Goal: Task Accomplishment & Management: Manage account settings

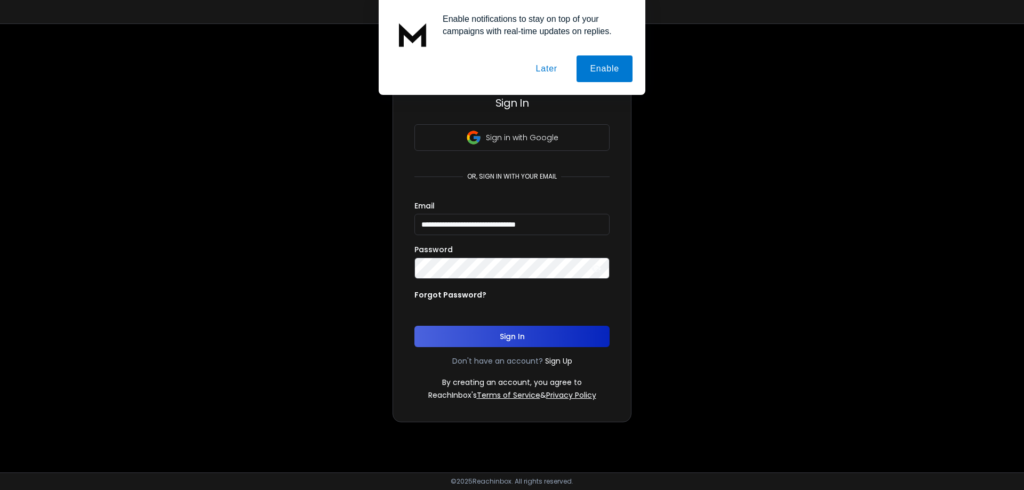
drag, startPoint x: 495, startPoint y: 226, endPoint x: 568, endPoint y: 226, distance: 73.6
click at [568, 226] on input "**********" at bounding box center [511, 224] width 195 height 21
type input "**********"
click at [453, 340] on button "Sign In" at bounding box center [511, 336] width 195 height 21
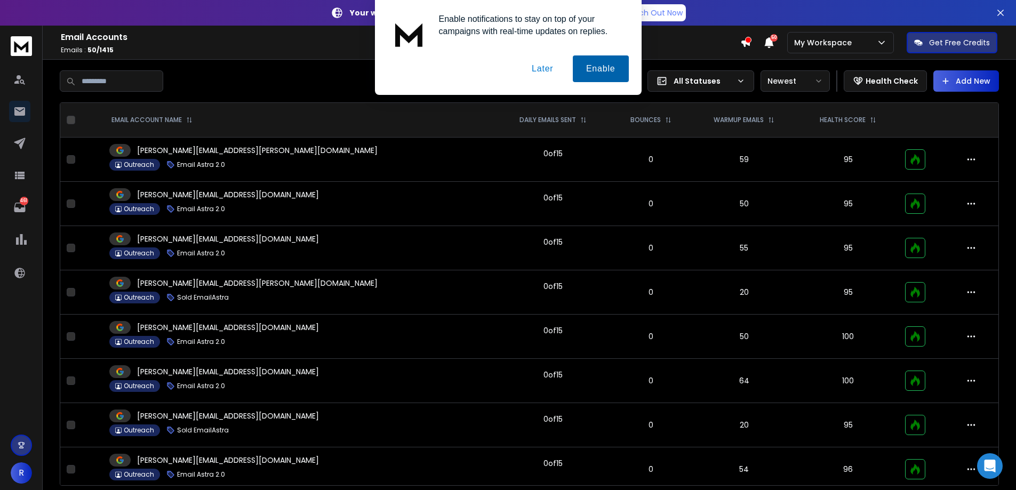
click at [618, 71] on button "Enable" at bounding box center [601, 68] width 56 height 27
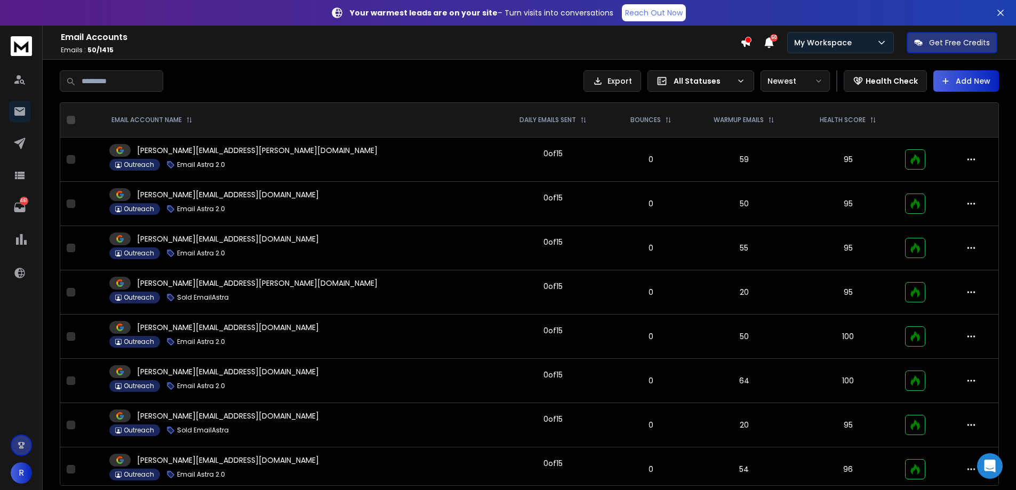
click at [880, 44] on icon "button" at bounding box center [881, 42] width 11 height 11
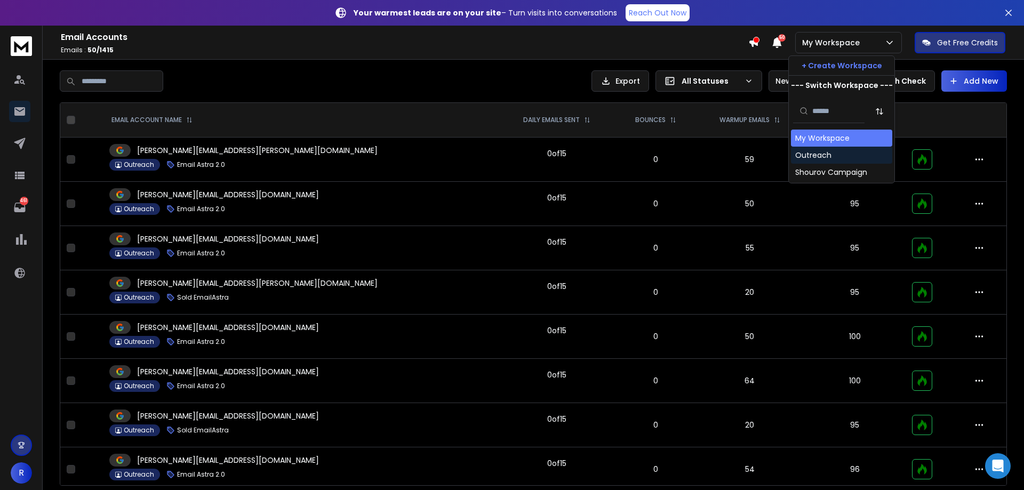
click at [136, 85] on input at bounding box center [111, 80] width 103 height 21
paste input "*********"
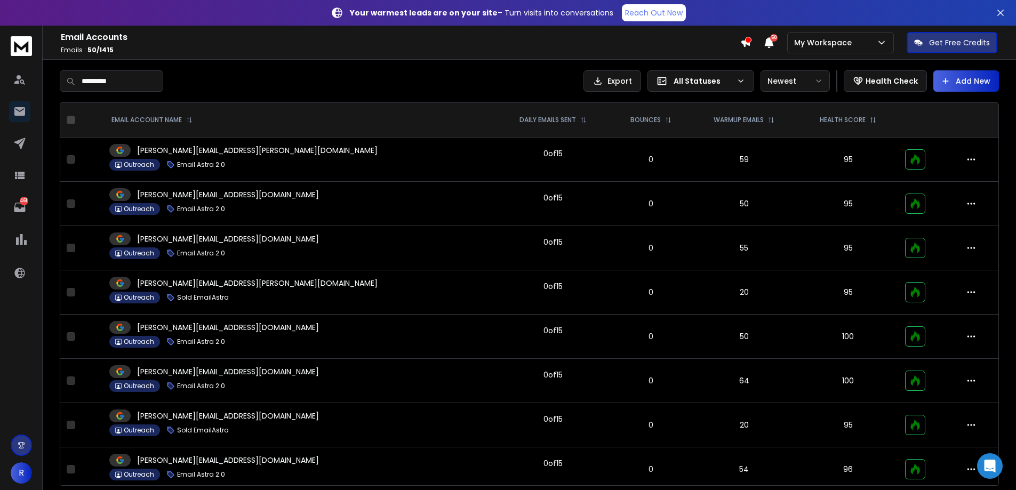
paste input "*********"
click at [136, 85] on input "**********" at bounding box center [111, 80] width 103 height 21
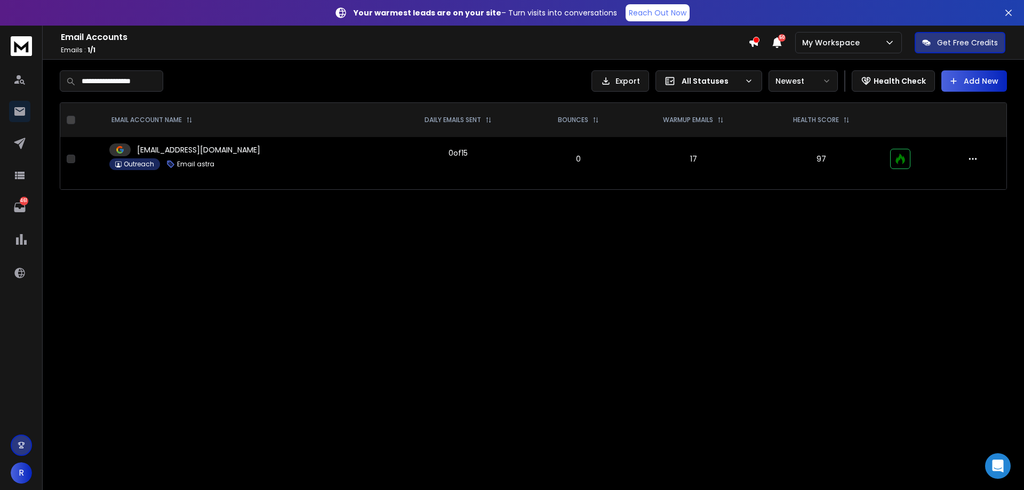
click at [136, 85] on input "**********" at bounding box center [111, 80] width 103 height 21
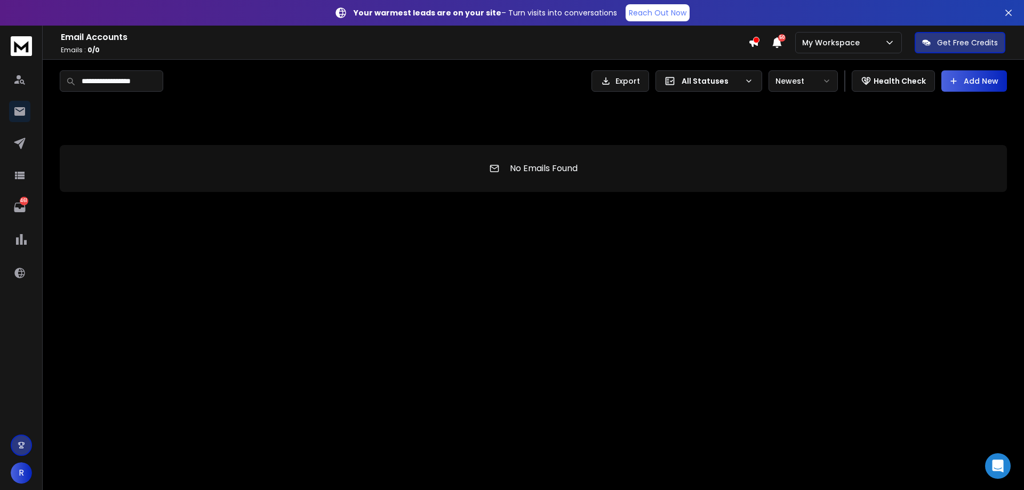
paste input
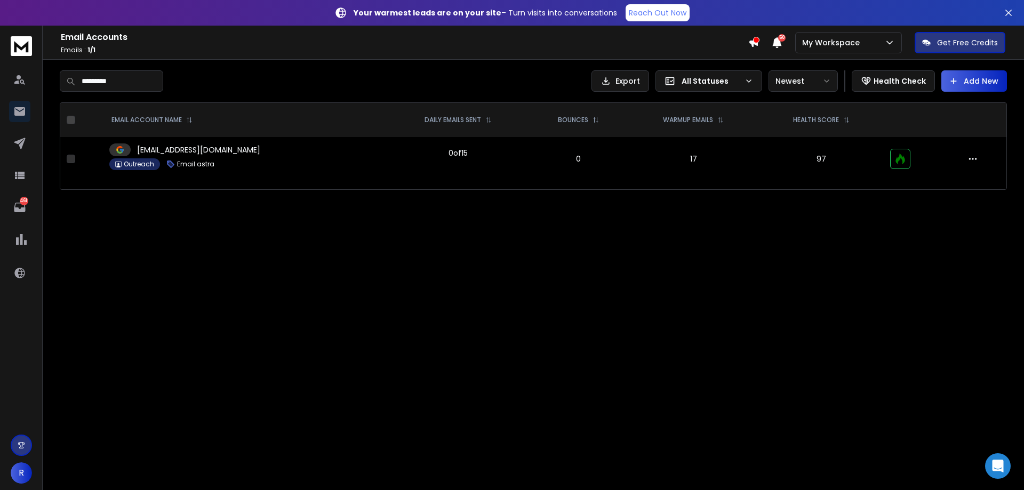
type input "*********"
click at [972, 79] on button "Add New" at bounding box center [974, 80] width 66 height 21
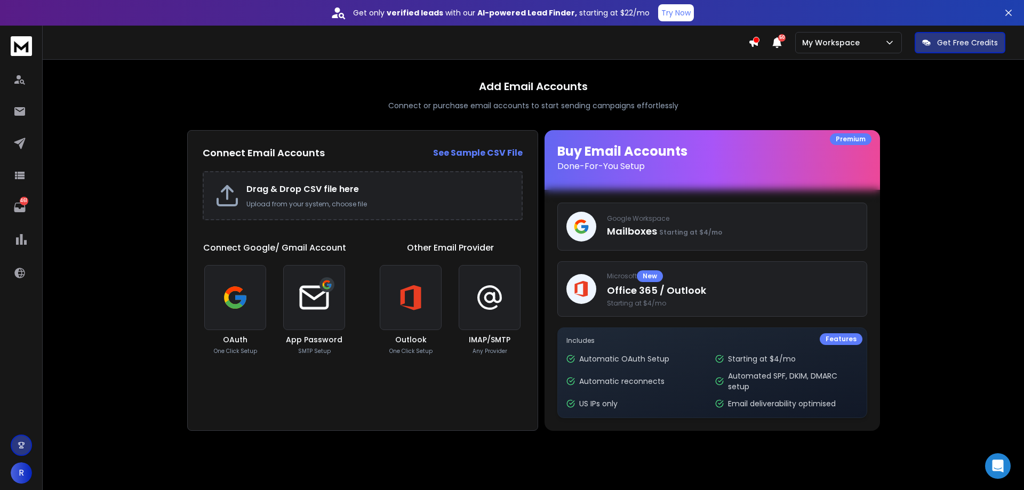
click at [261, 304] on div at bounding box center [235, 297] width 62 height 65
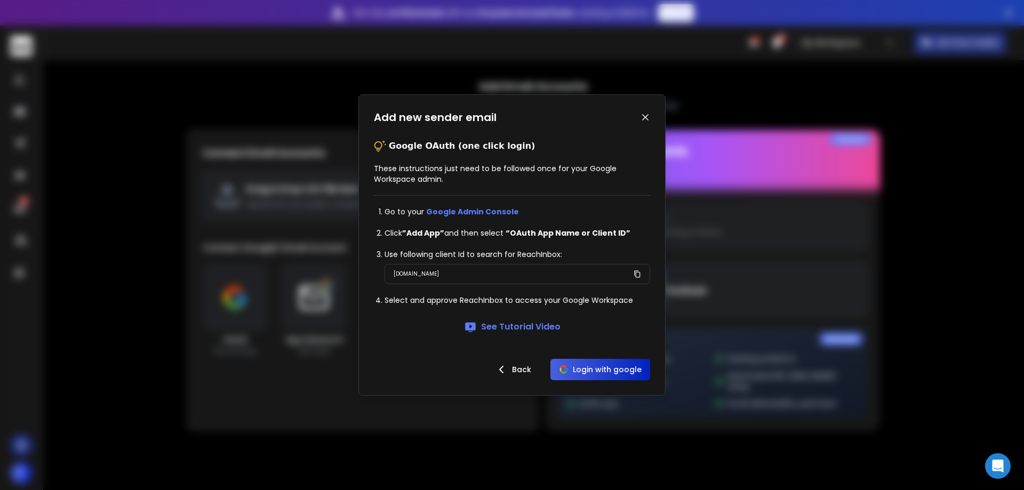
click at [633, 367] on button "Login with google" at bounding box center [600, 369] width 100 height 21
click at [646, 116] on icon at bounding box center [645, 117] width 10 height 10
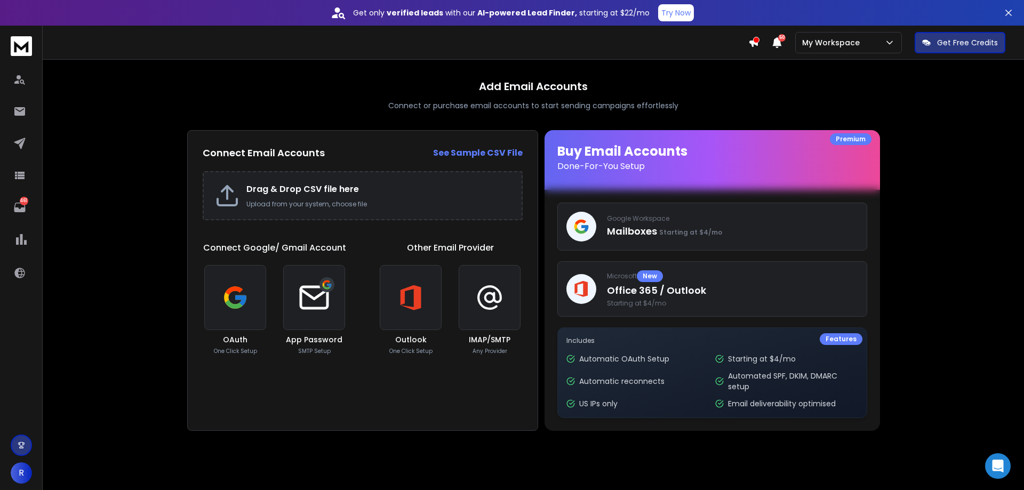
click at [246, 296] on icon at bounding box center [240, 300] width 11 height 11
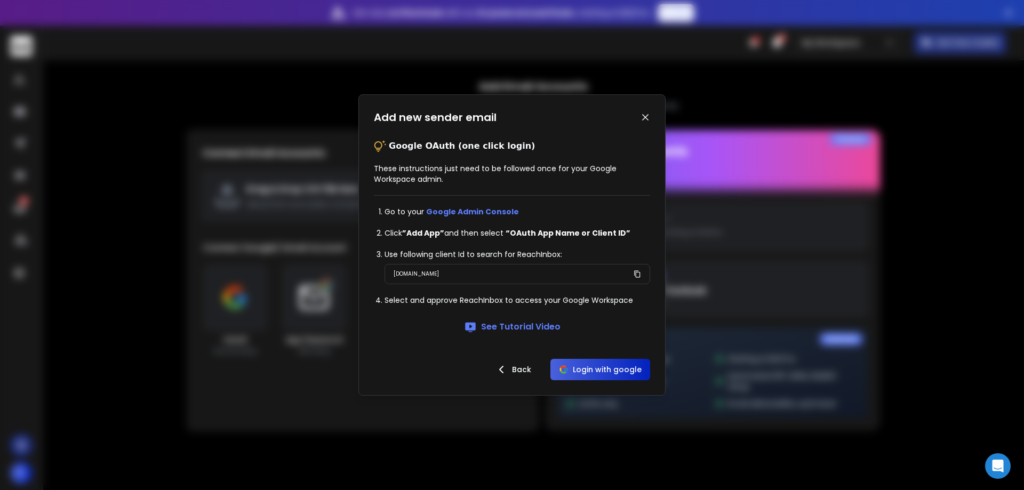
click at [599, 376] on button "Login with google" at bounding box center [600, 369] width 100 height 21
click at [615, 439] on div "Add new sender email Google OAuth (one click login) These instructions just nee…" at bounding box center [512, 245] width 1024 height 490
drag, startPoint x: 0, startPoint y: 402, endPoint x: 14, endPoint y: 403, distance: 13.9
click at [0, 402] on div "Add new sender email Google OAuth (one click login) These instructions just nee…" at bounding box center [512, 245] width 1024 height 323
click at [87, 437] on div "Add new sender email Google OAuth (one click login) These instructions just nee…" at bounding box center [512, 245] width 1024 height 490
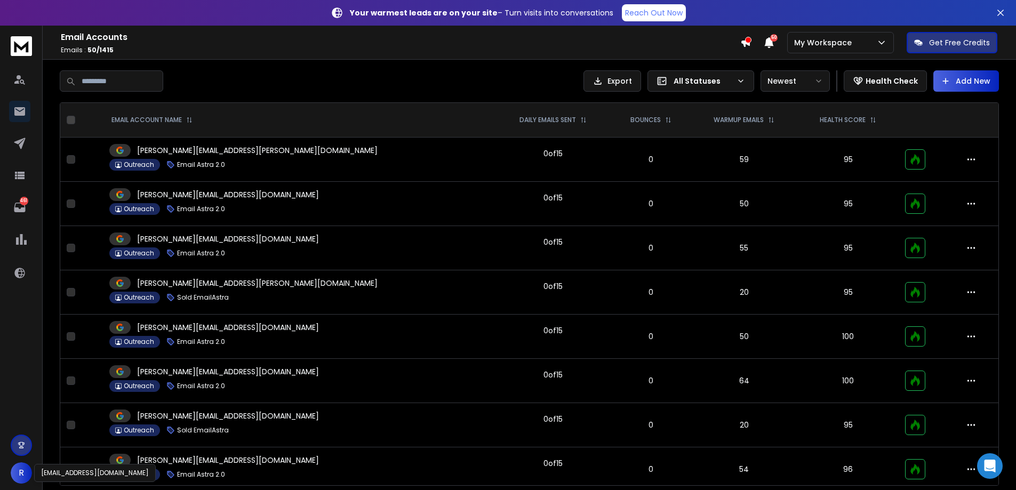
click at [18, 473] on span "R" at bounding box center [21, 472] width 21 height 21
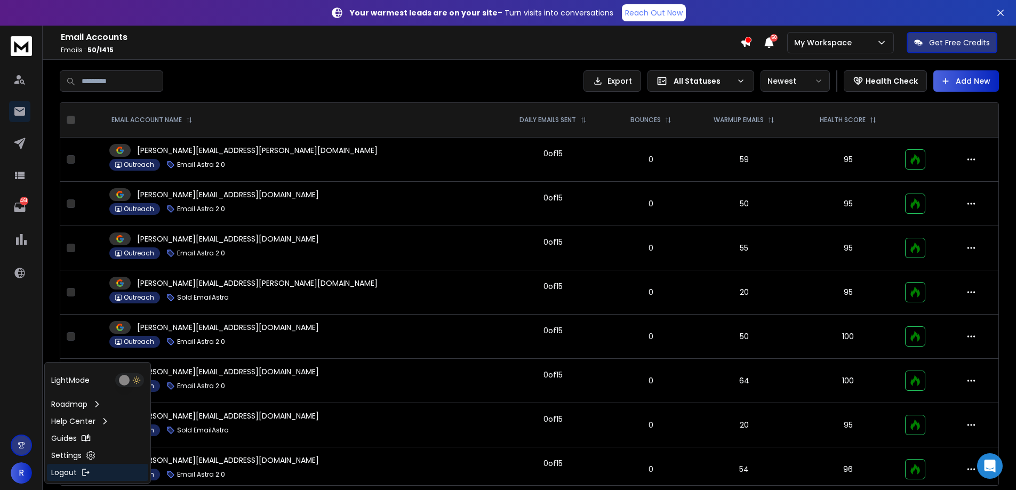
click at [72, 473] on p "Logout" at bounding box center [64, 472] width 26 height 11
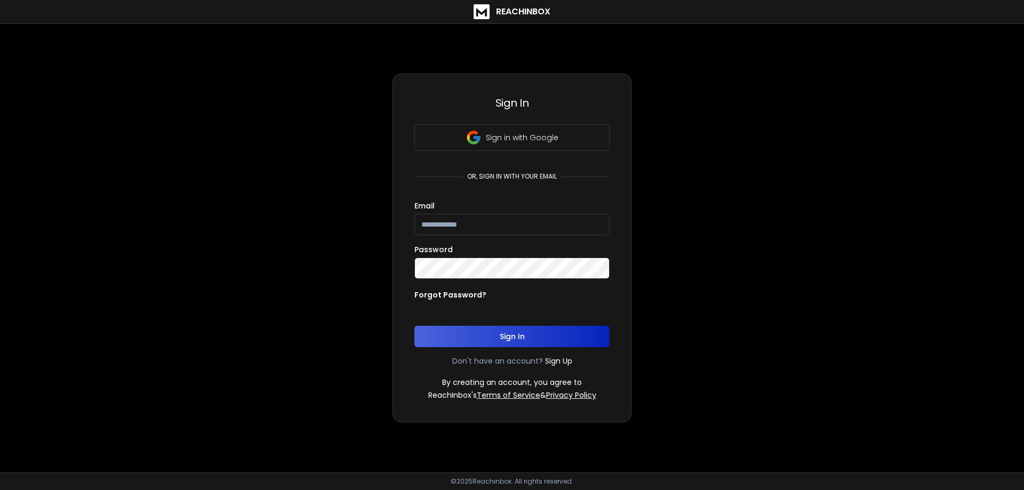
click at [524, 226] on input "email" at bounding box center [511, 224] width 195 height 21
paste input "**********"
drag, startPoint x: 528, startPoint y: 225, endPoint x: 625, endPoint y: 231, distance: 97.2
click at [625, 231] on div "**********" at bounding box center [511, 248] width 239 height 349
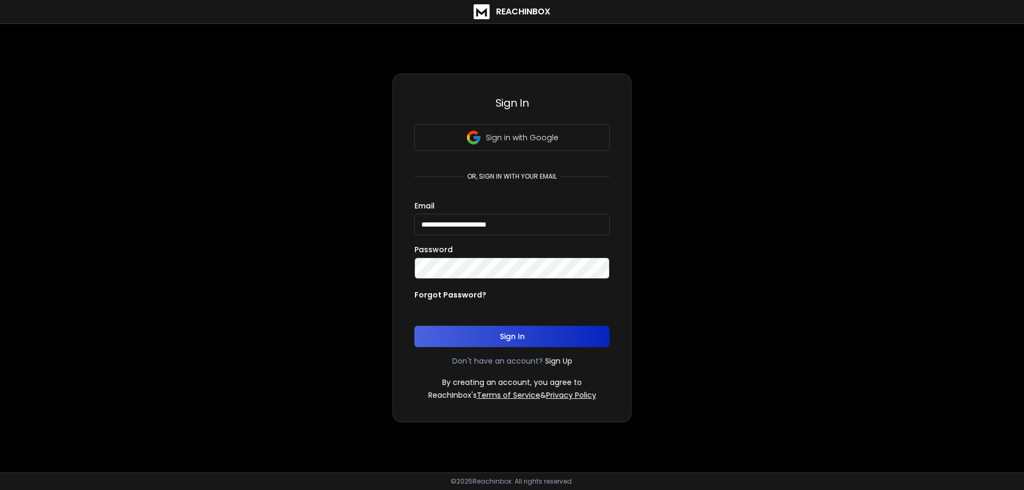
scroll to position [0, 0]
type input "**********"
click at [453, 336] on button "Sign In" at bounding box center [511, 336] width 195 height 21
click at [525, 333] on button "Sign In" at bounding box center [511, 336] width 195 height 21
click at [457, 343] on button "Sign In" at bounding box center [511, 336] width 195 height 21
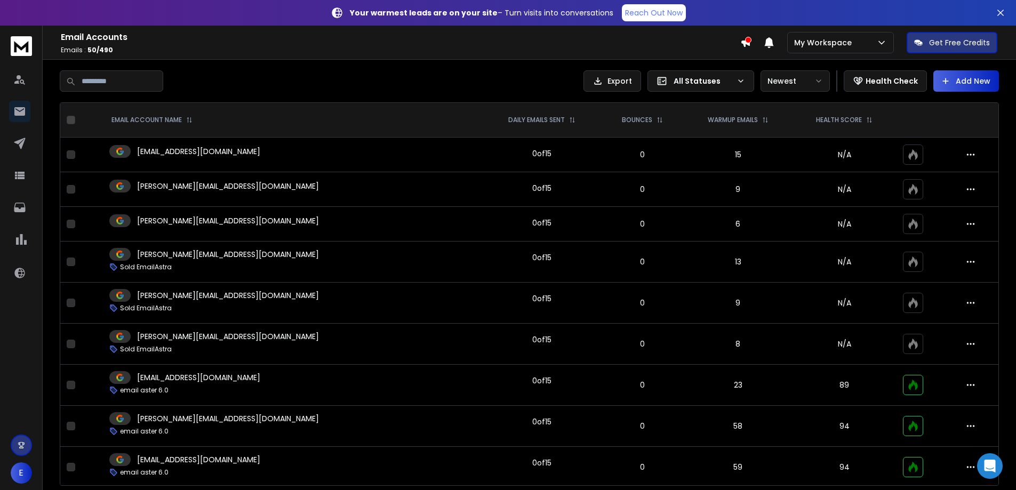
click at [946, 83] on icon at bounding box center [944, 80] width 7 height 7
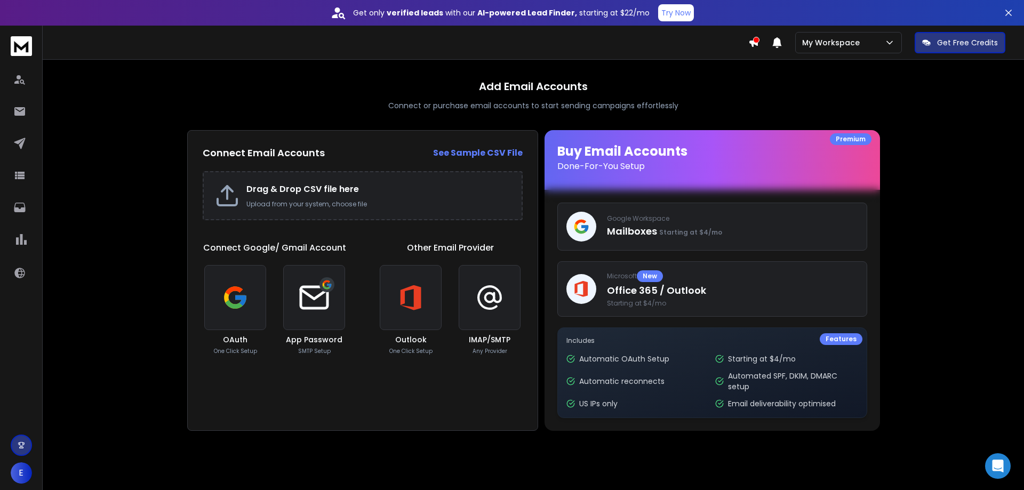
click at [242, 294] on icon at bounding box center [235, 297] width 27 height 32
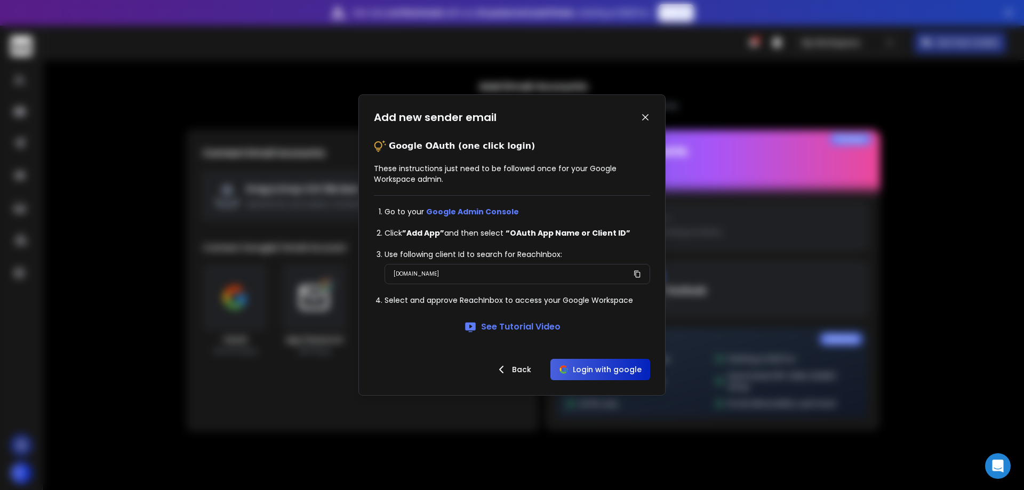
click at [614, 369] on button "Login with google" at bounding box center [600, 369] width 100 height 21
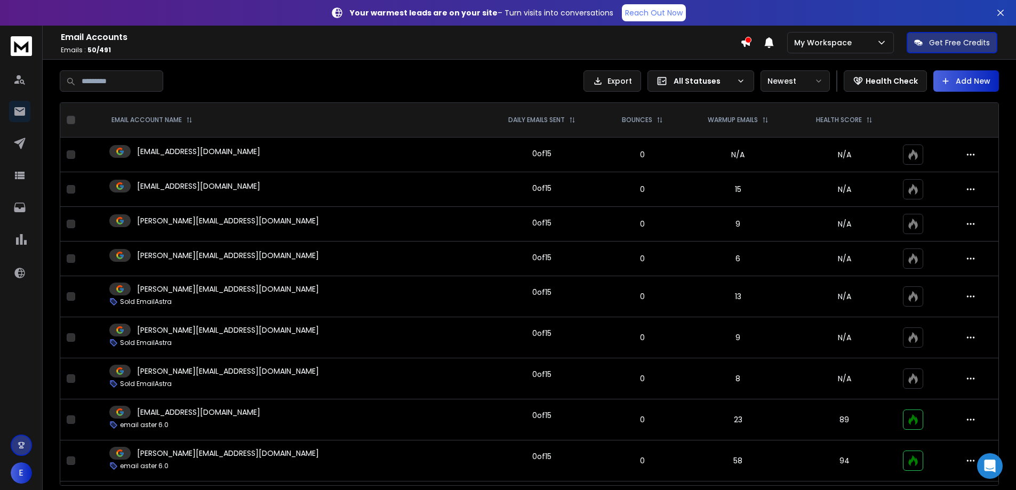
click at [972, 84] on button "Add New" at bounding box center [966, 80] width 66 height 21
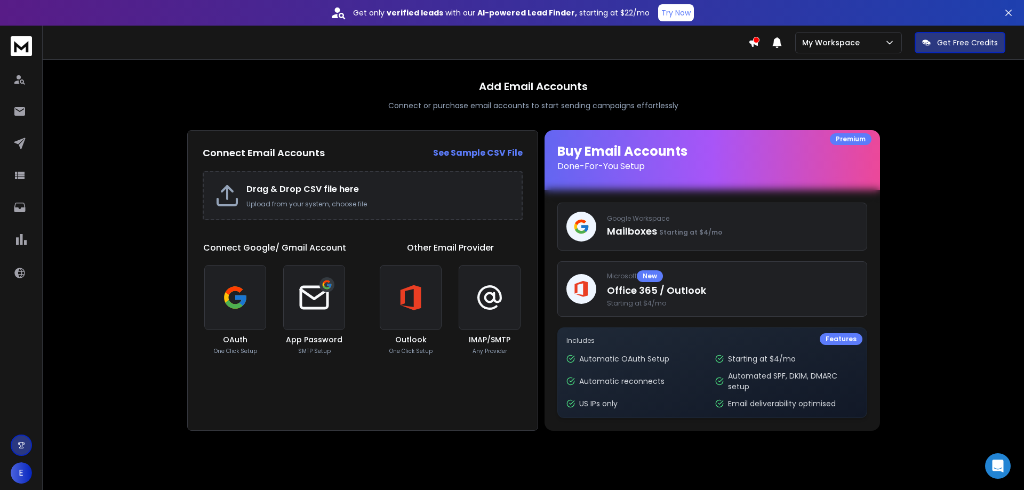
click at [256, 285] on div at bounding box center [235, 297] width 62 height 65
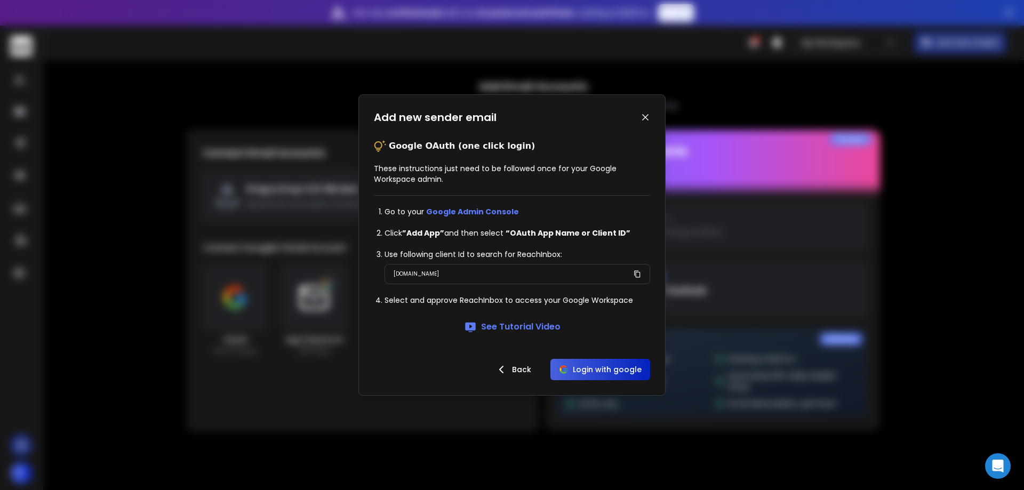
click at [591, 366] on button "Login with google" at bounding box center [600, 369] width 100 height 21
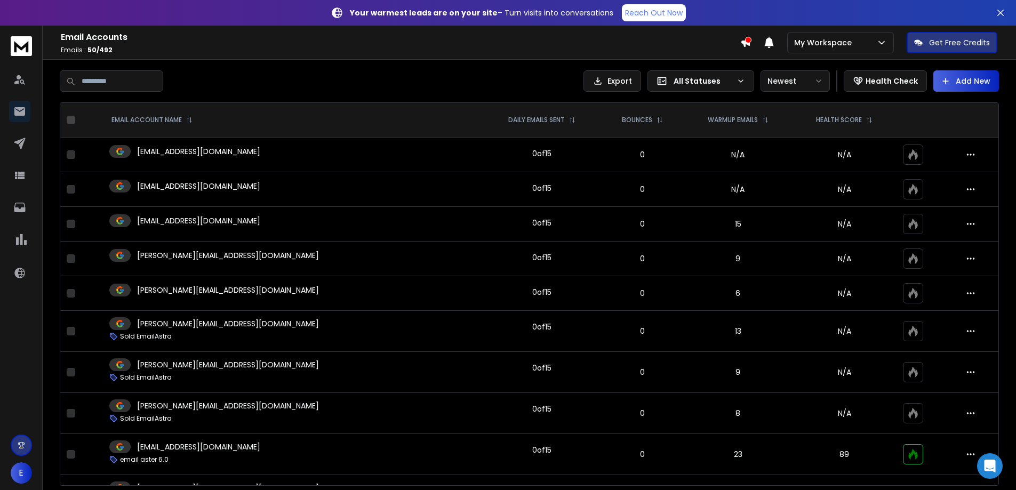
click at [163, 86] on input at bounding box center [111, 80] width 103 height 21
paste input "**********"
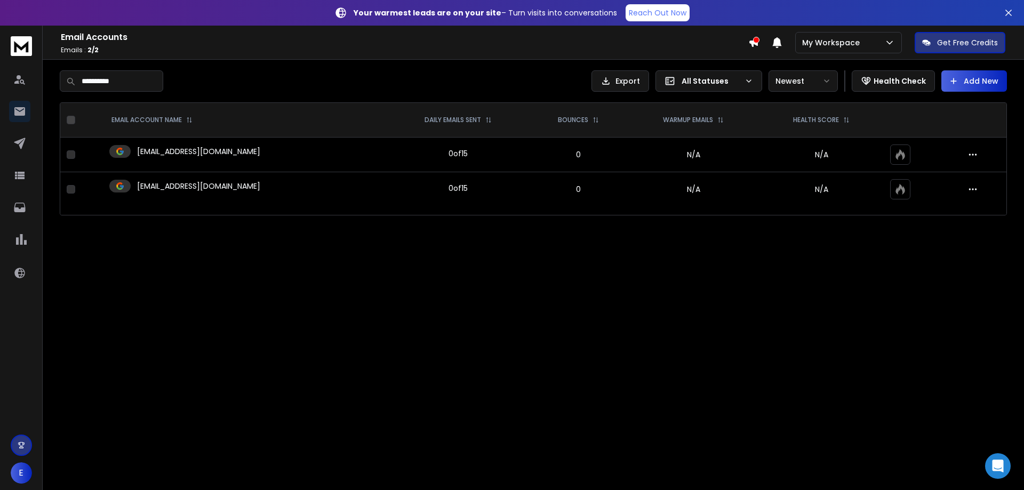
type input "**********"
click at [891, 160] on div at bounding box center [900, 154] width 20 height 20
click at [895, 189] on icon at bounding box center [899, 189] width 9 height 11
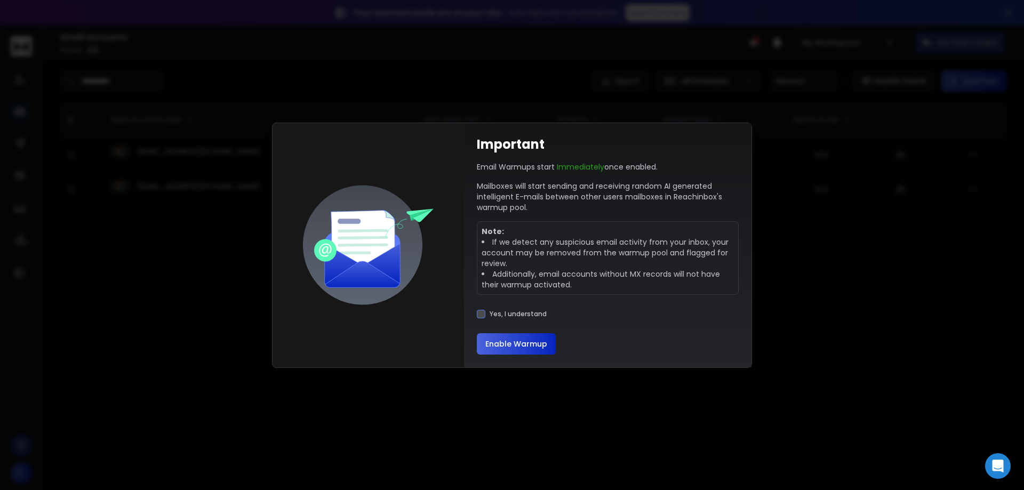
click at [514, 320] on div "Yes, I understand" at bounding box center [512, 313] width 70 height 21
click at [510, 310] on label "Yes, I understand" at bounding box center [517, 314] width 57 height 9
click at [485, 314] on button "Yes, I understand" at bounding box center [481, 314] width 9 height 9
click at [502, 348] on button "Enable Warmup" at bounding box center [516, 343] width 79 height 21
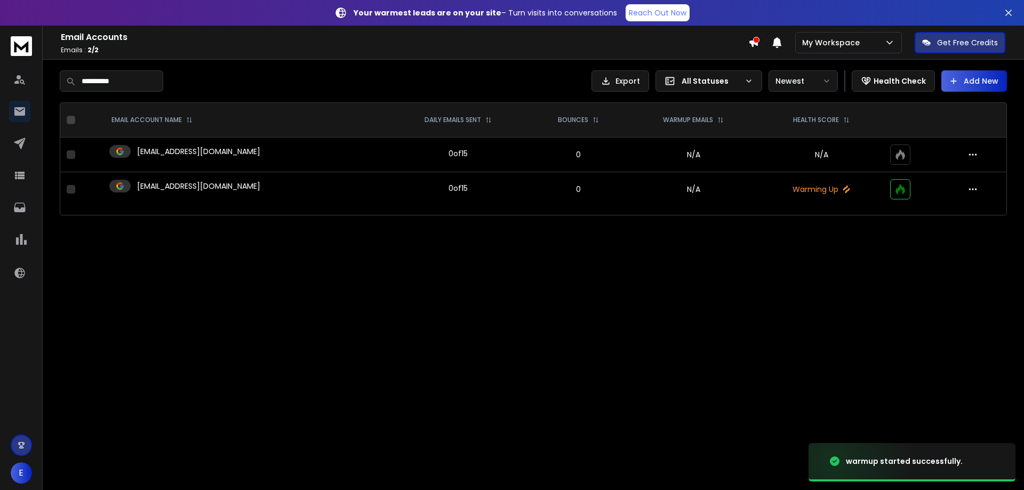
click at [895, 158] on icon at bounding box center [900, 154] width 11 height 11
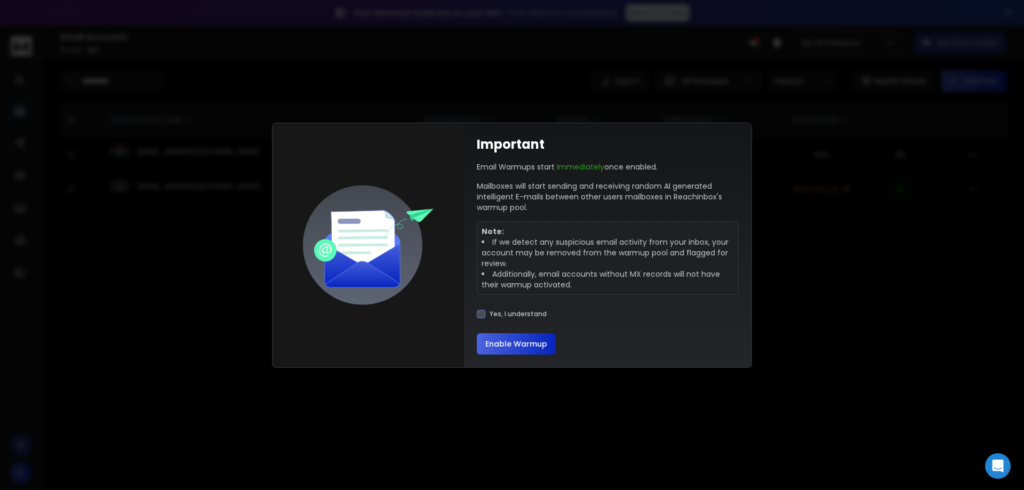
click at [483, 312] on button "Yes, I understand" at bounding box center [481, 314] width 9 height 9
click at [495, 336] on button "Enable Warmup" at bounding box center [516, 343] width 79 height 21
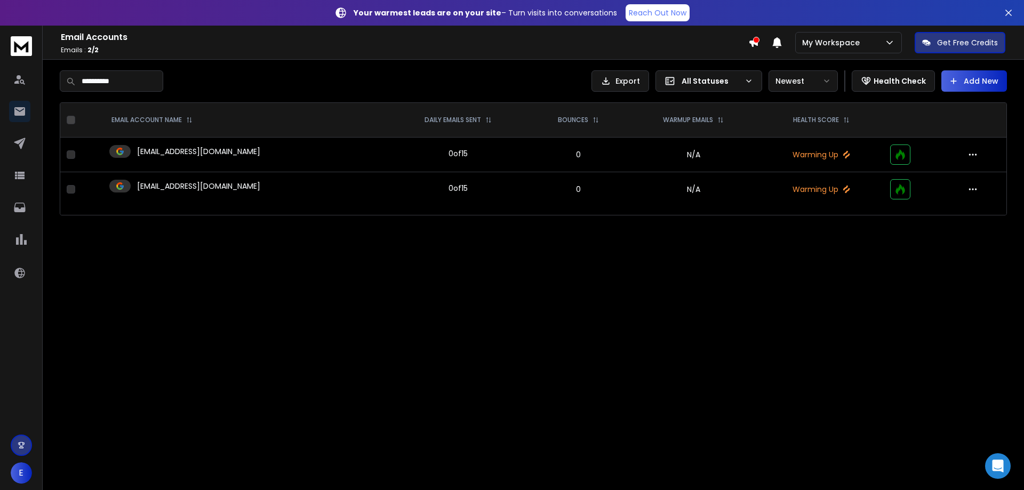
click at [982, 81] on button "Add New" at bounding box center [974, 80] width 66 height 21
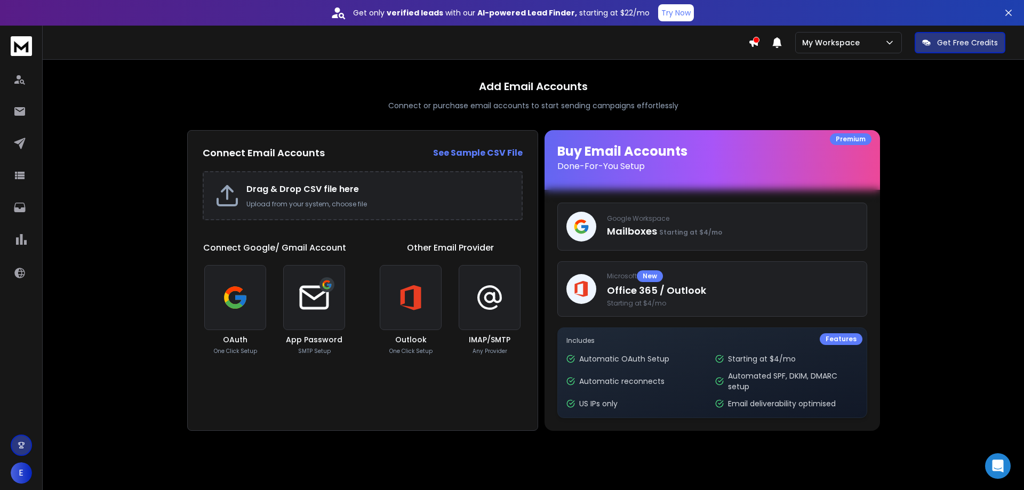
click at [248, 300] on icon at bounding box center [235, 297] width 27 height 32
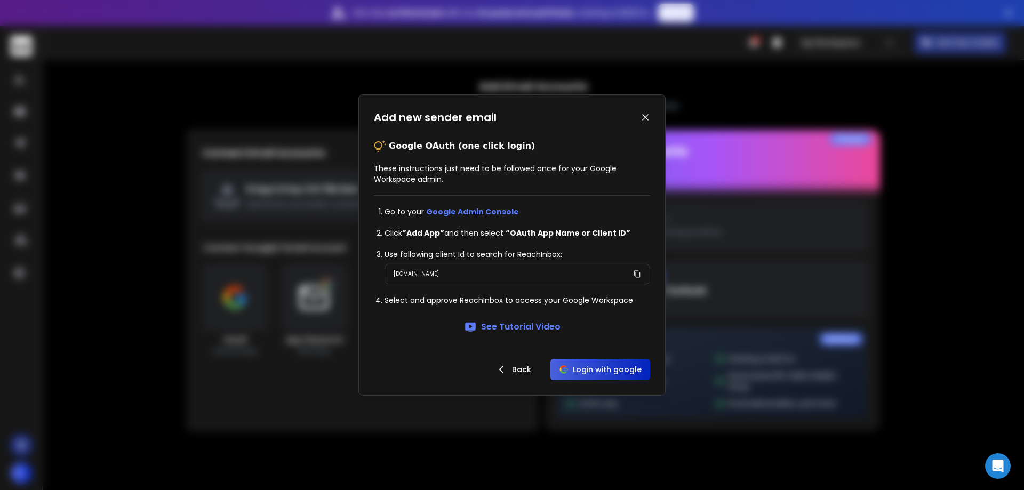
click at [592, 359] on button "Login with google" at bounding box center [600, 369] width 100 height 21
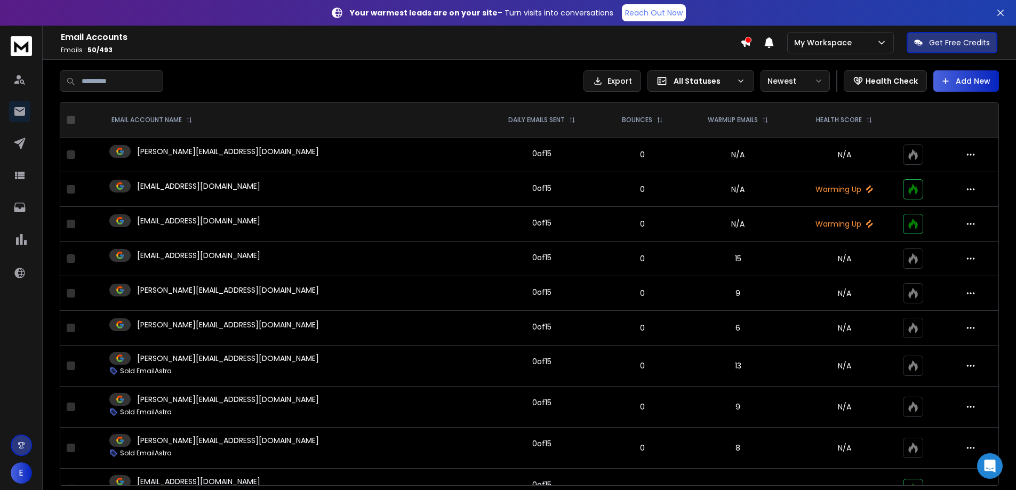
click at [959, 85] on button "Add New" at bounding box center [966, 80] width 66 height 21
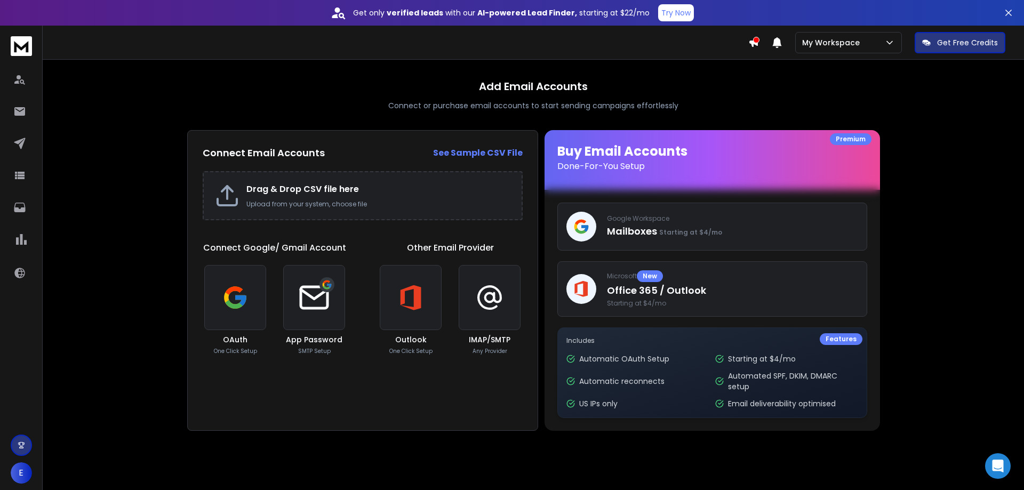
click at [257, 304] on div at bounding box center [235, 297] width 62 height 65
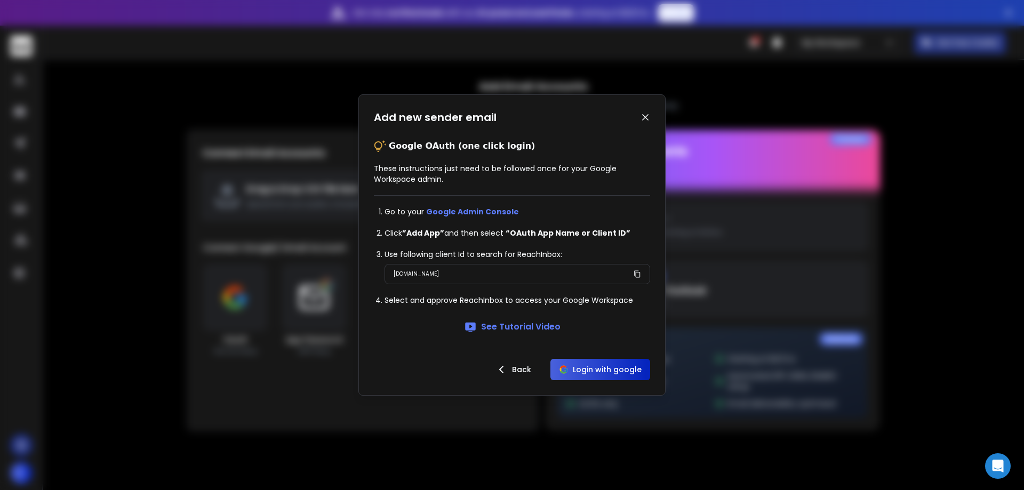
click at [582, 373] on button "Login with google" at bounding box center [600, 369] width 100 height 21
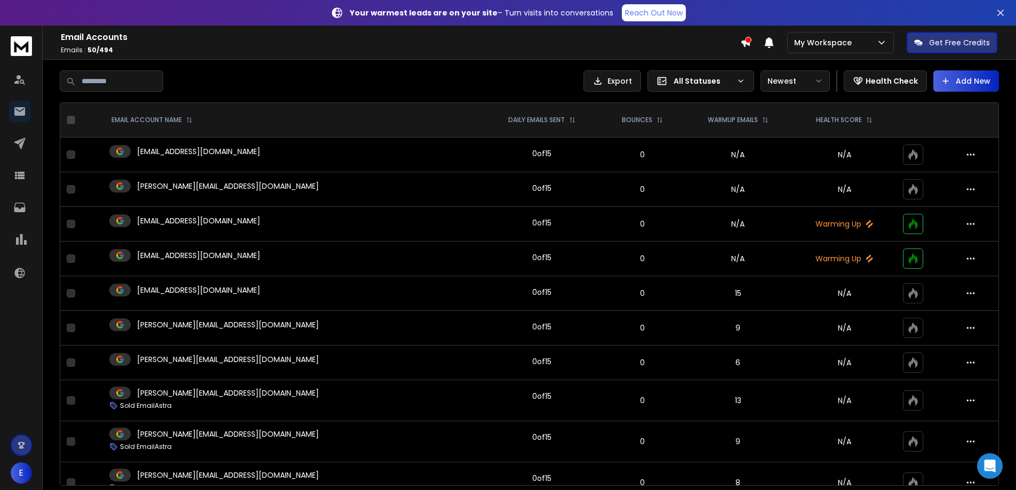
click at [908, 189] on icon at bounding box center [912, 189] width 9 height 11
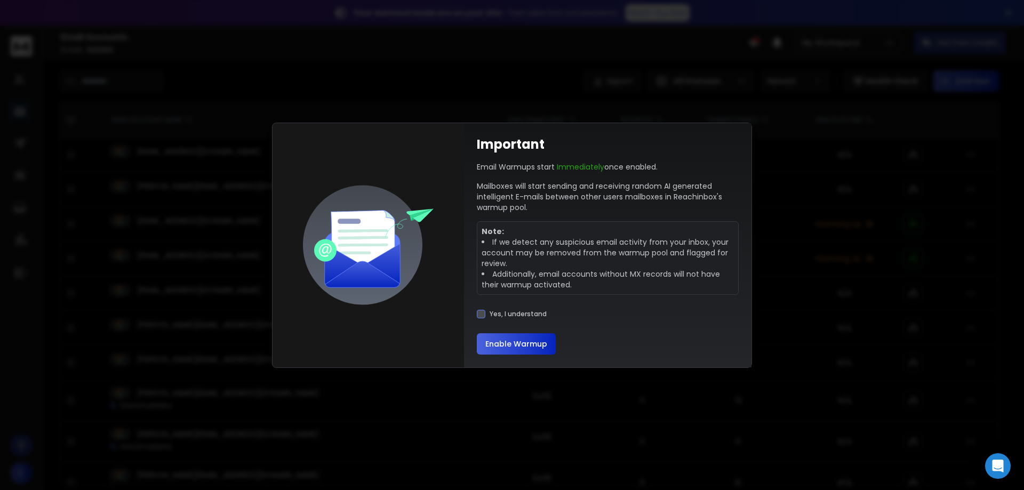
click at [479, 312] on button "Yes, I understand" at bounding box center [481, 314] width 9 height 9
click at [492, 340] on button "Enable Warmup" at bounding box center [516, 343] width 79 height 21
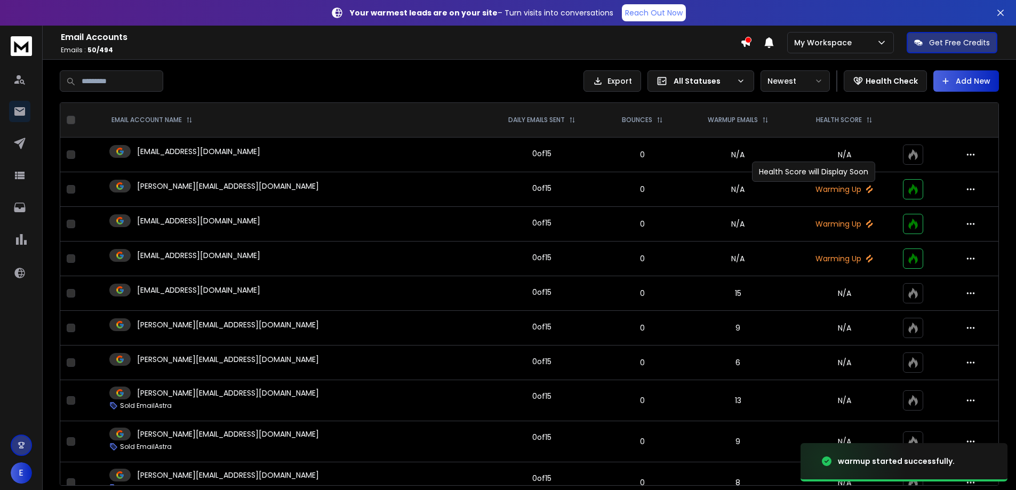
click at [903, 157] on div at bounding box center [913, 154] width 20 height 20
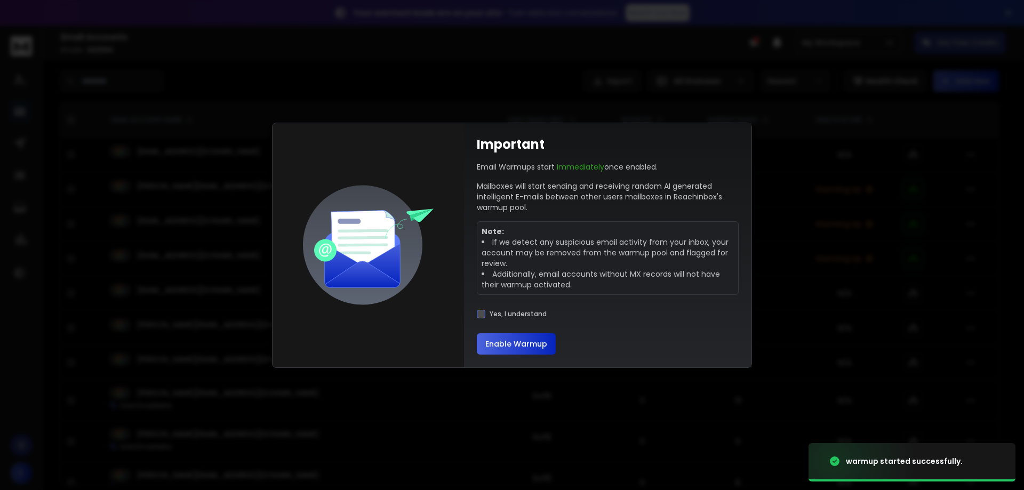
click at [504, 315] on label "Yes, I understand" at bounding box center [517, 314] width 57 height 9
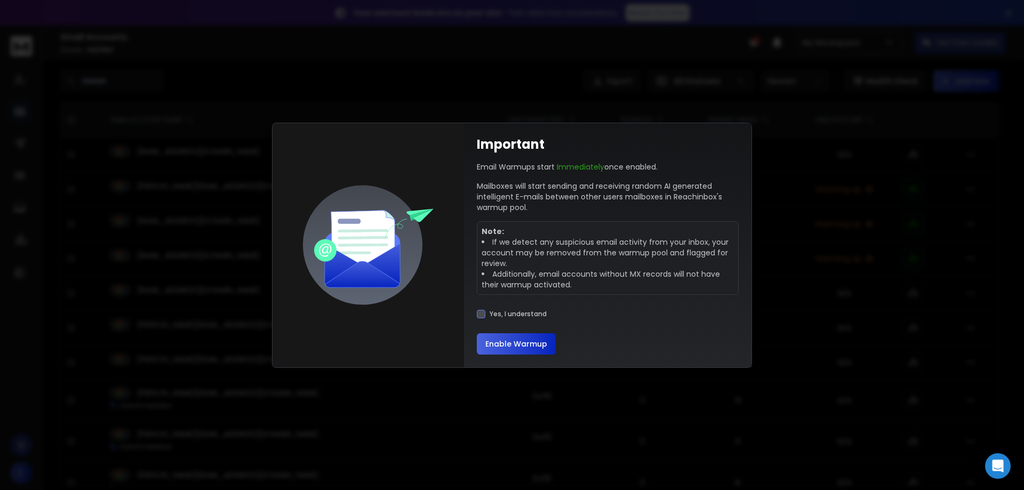
click at [481, 311] on button "Yes, I understand" at bounding box center [481, 314] width 9 height 9
click at [497, 340] on button "Enable Warmup" at bounding box center [516, 343] width 79 height 21
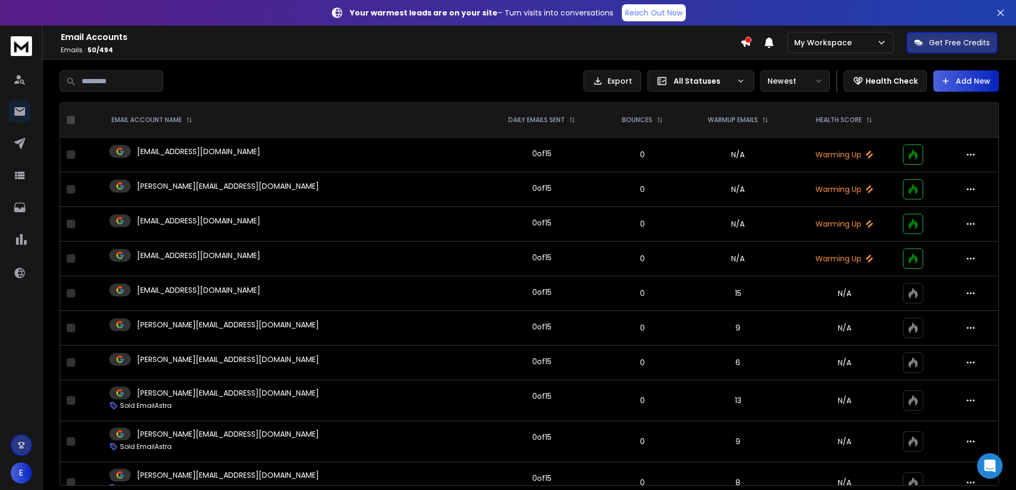
click at [955, 85] on button "Add New" at bounding box center [966, 80] width 66 height 21
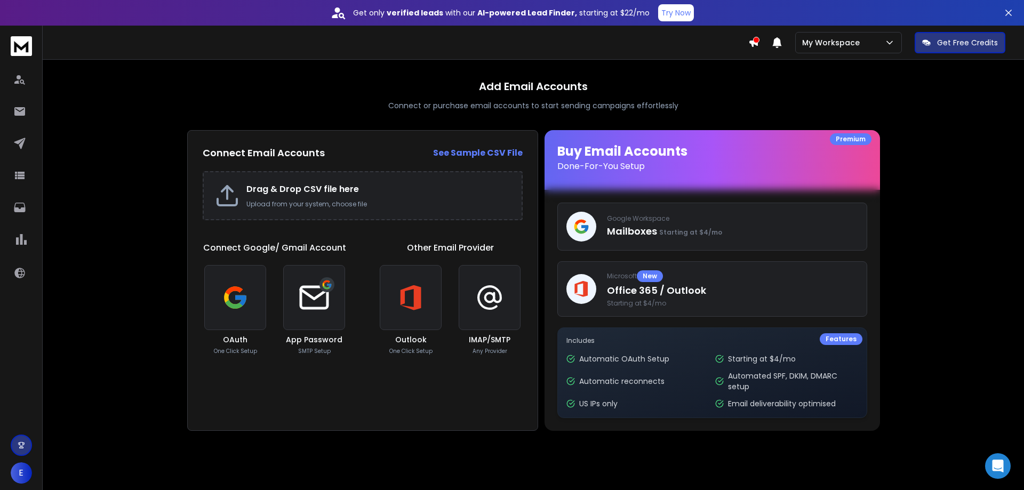
click at [245, 305] on icon at bounding box center [235, 297] width 27 height 32
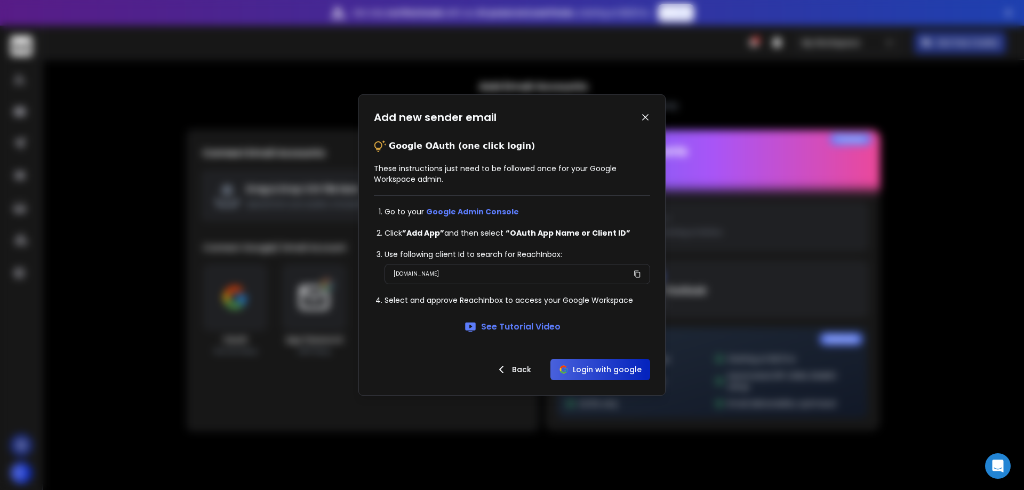
click at [609, 373] on button "Login with google" at bounding box center [600, 369] width 100 height 21
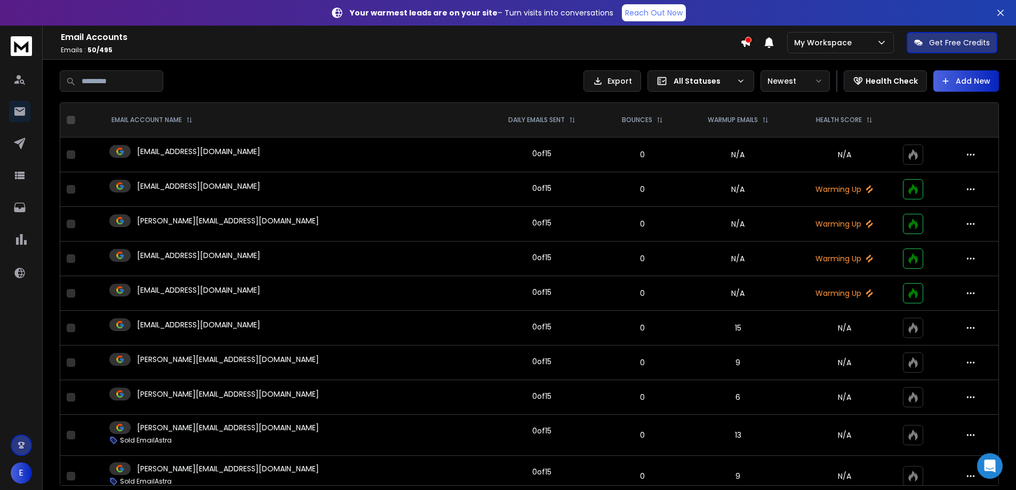
click at [953, 89] on button "Add New" at bounding box center [966, 80] width 66 height 21
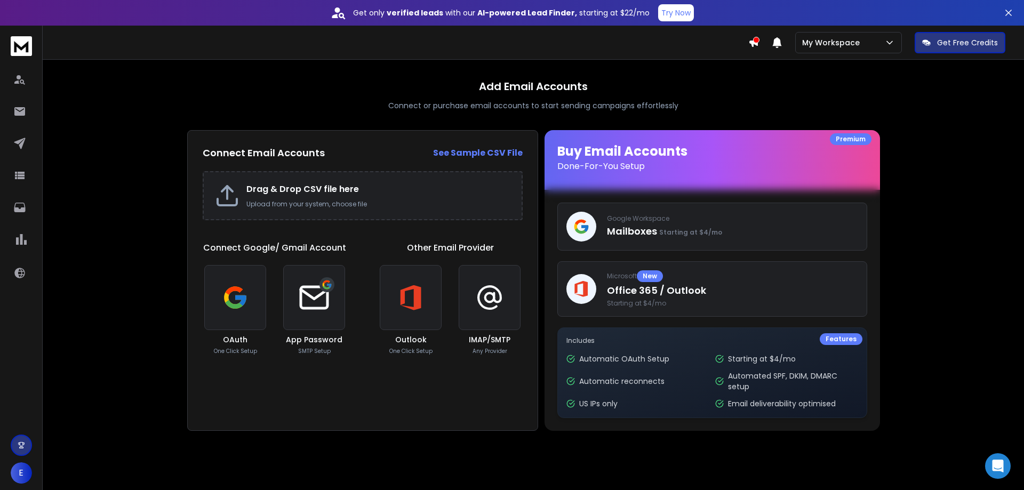
click at [252, 294] on div at bounding box center [235, 297] width 62 height 65
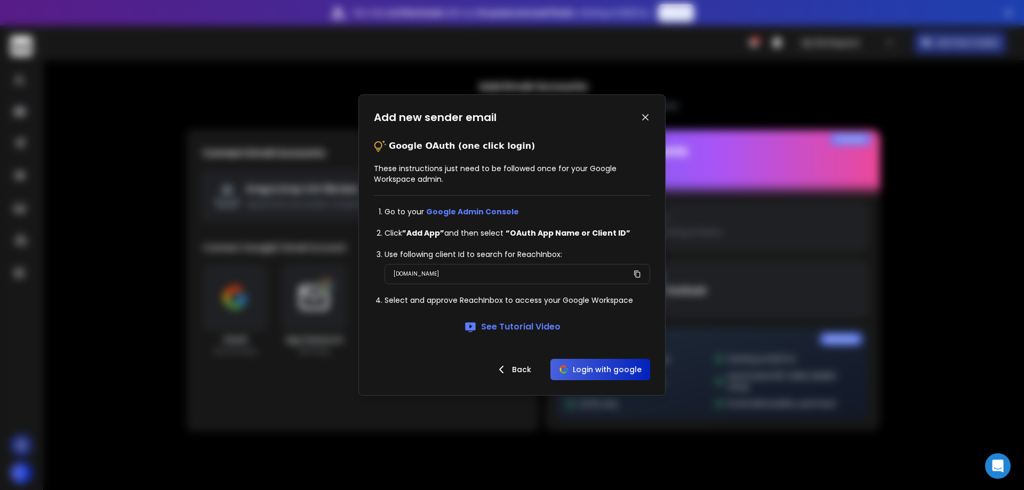
click at [613, 381] on div "Add new sender email Google OAuth (one click login) These instructions just nee…" at bounding box center [511, 244] width 307 height 301
click at [619, 374] on button "Login with google" at bounding box center [600, 369] width 100 height 21
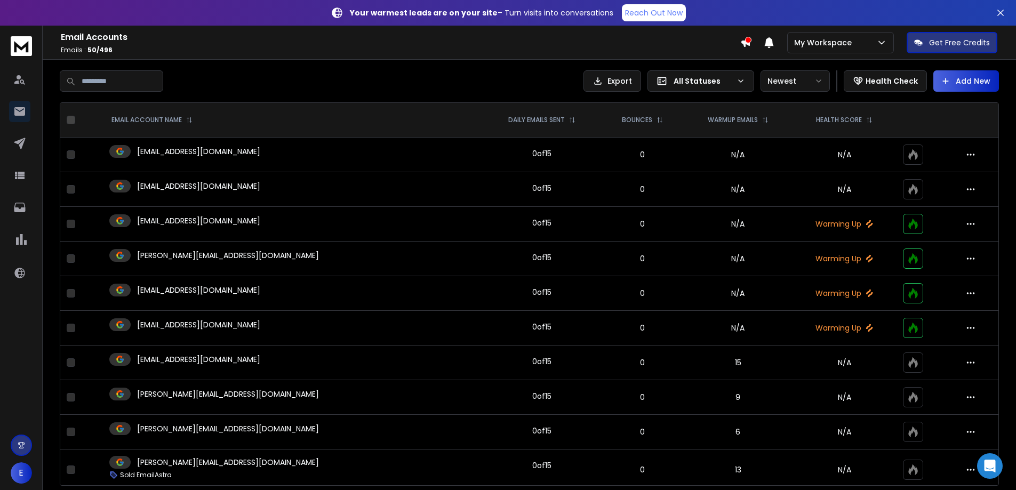
click at [903, 158] on div at bounding box center [913, 154] width 20 height 20
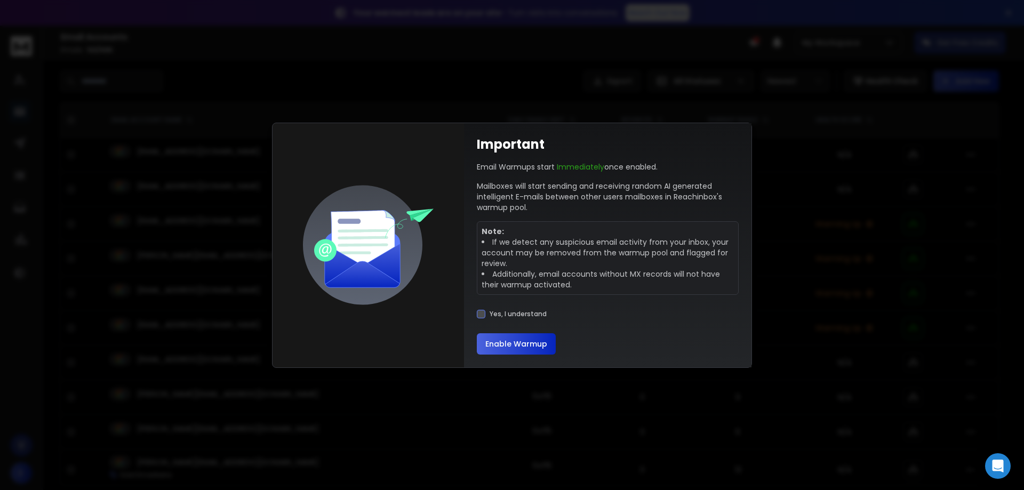
click at [486, 311] on div "Yes, I understand" at bounding box center [512, 314] width 70 height 9
click at [479, 315] on button "Yes, I understand" at bounding box center [481, 314] width 9 height 9
click at [496, 347] on button "Enable Warmup" at bounding box center [516, 343] width 79 height 21
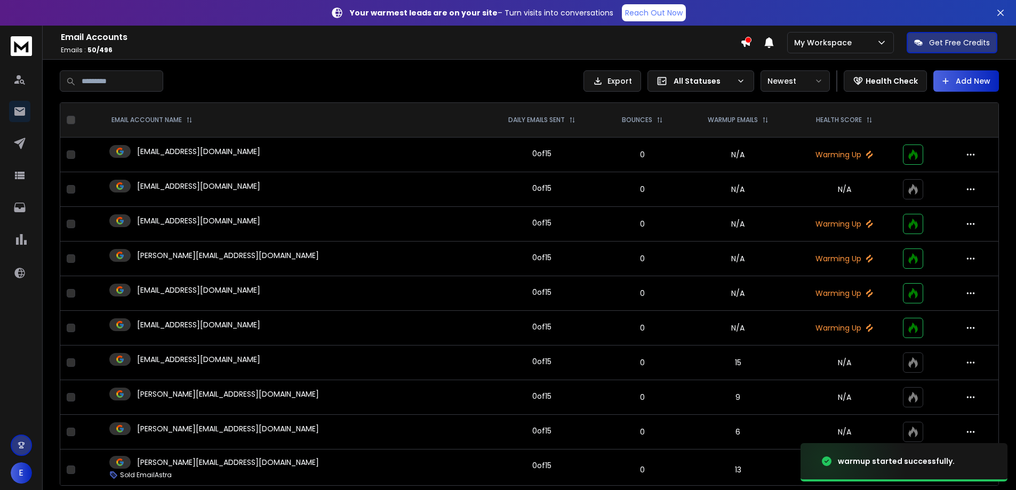
click at [908, 187] on icon at bounding box center [912, 189] width 9 height 11
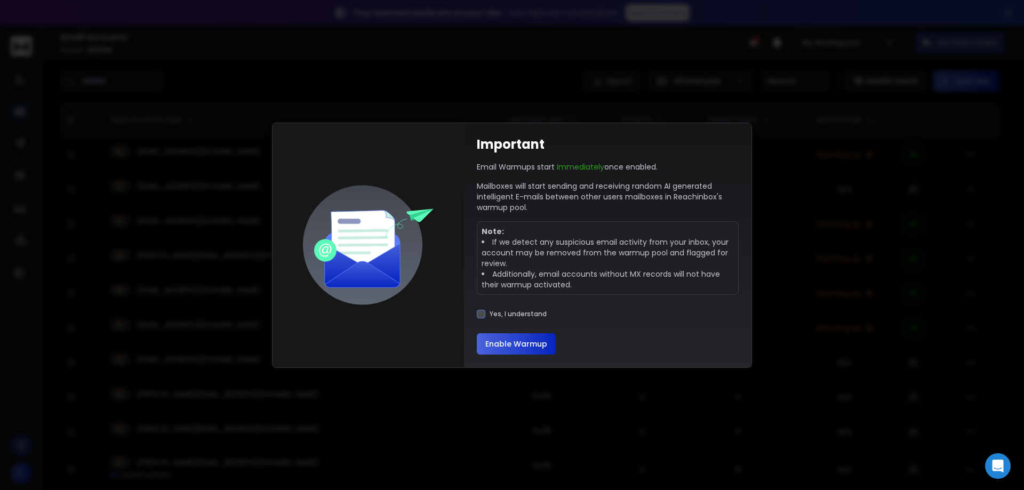
click at [484, 316] on button "Yes, I understand" at bounding box center [481, 314] width 9 height 9
click at [498, 348] on button "Enable Warmup" at bounding box center [516, 343] width 79 height 21
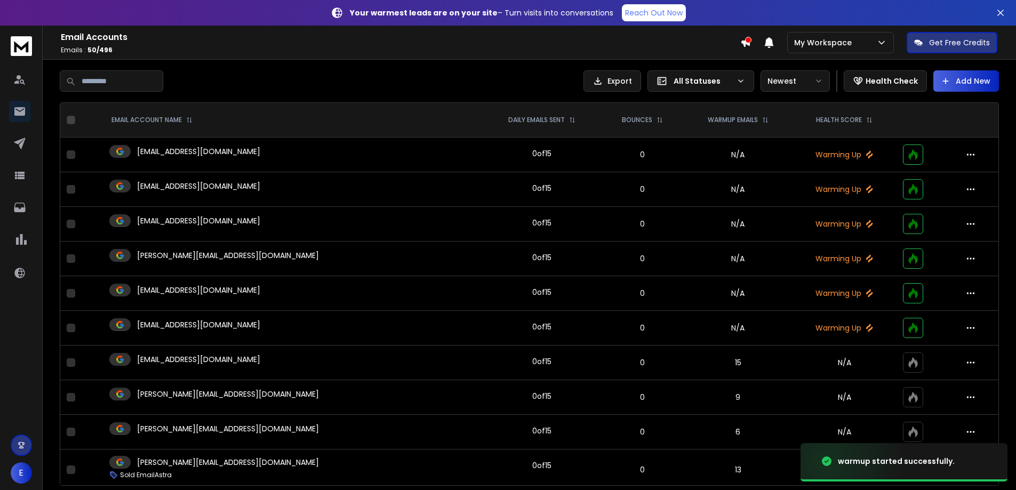
click at [953, 89] on button "Add New" at bounding box center [966, 80] width 66 height 21
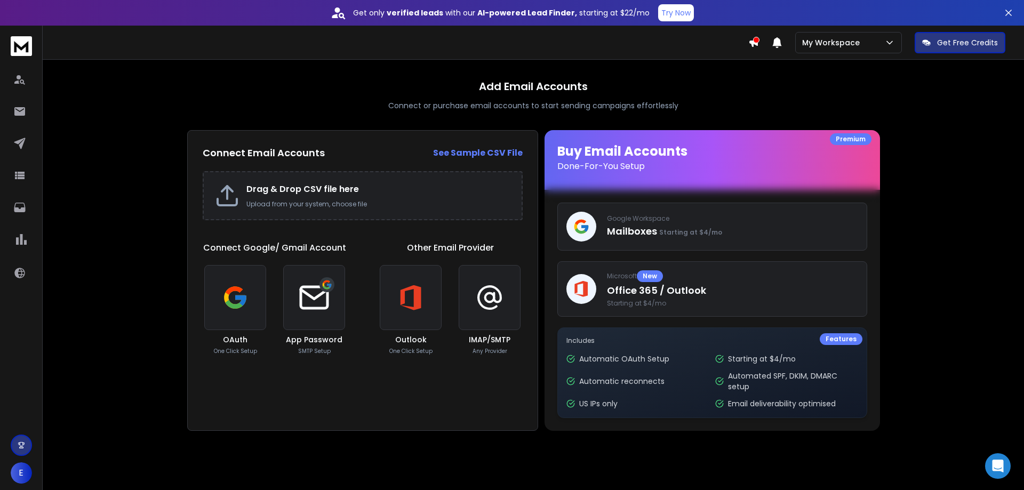
click at [232, 309] on icon at bounding box center [235, 297] width 27 height 32
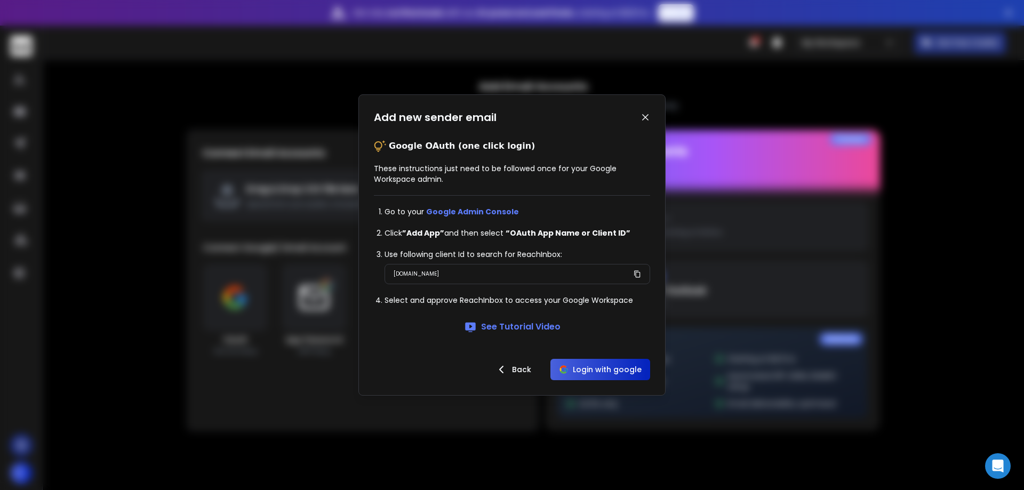
click at [605, 368] on button "Login with google" at bounding box center [600, 369] width 100 height 21
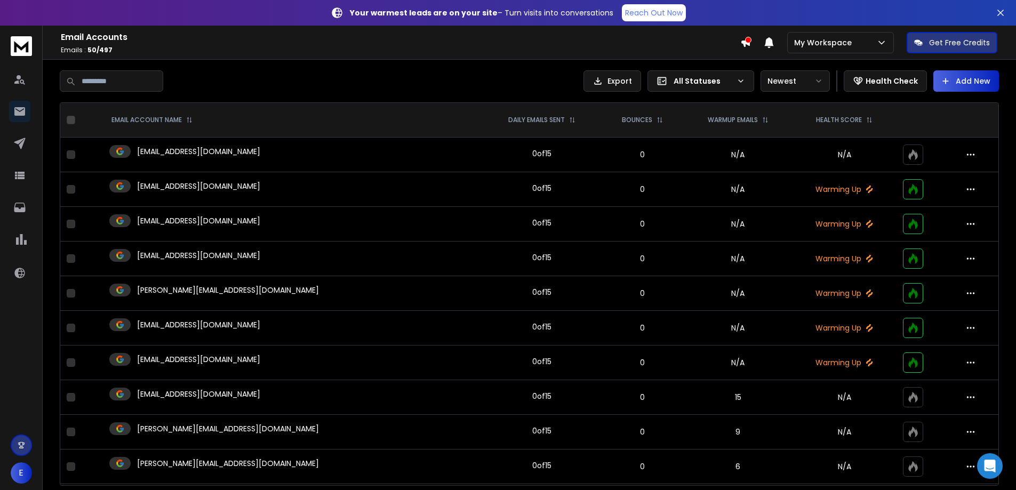
click at [953, 85] on button "Add New" at bounding box center [966, 80] width 66 height 21
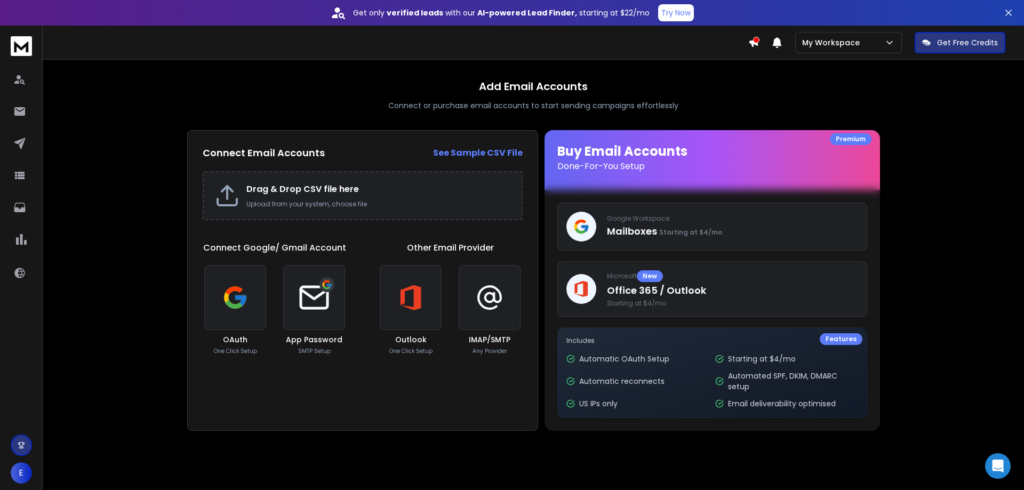
click at [252, 308] on div at bounding box center [235, 297] width 62 height 65
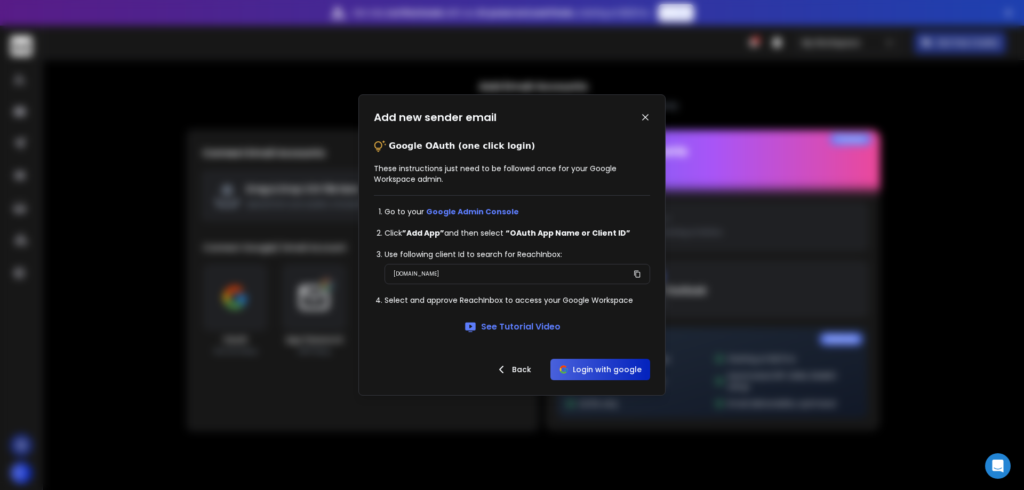
click at [591, 373] on button "Login with google" at bounding box center [600, 369] width 100 height 21
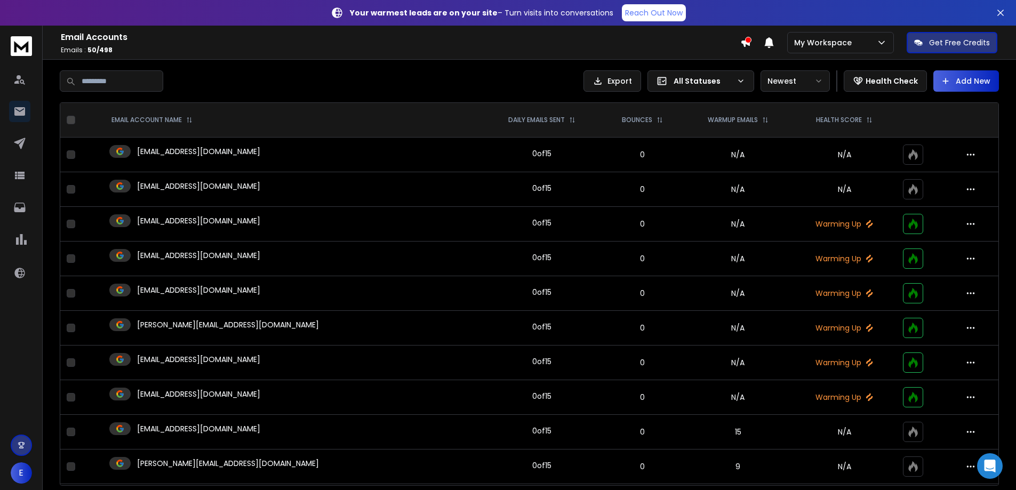
click at [75, 151] on div at bounding box center [85, 154] width 36 height 9
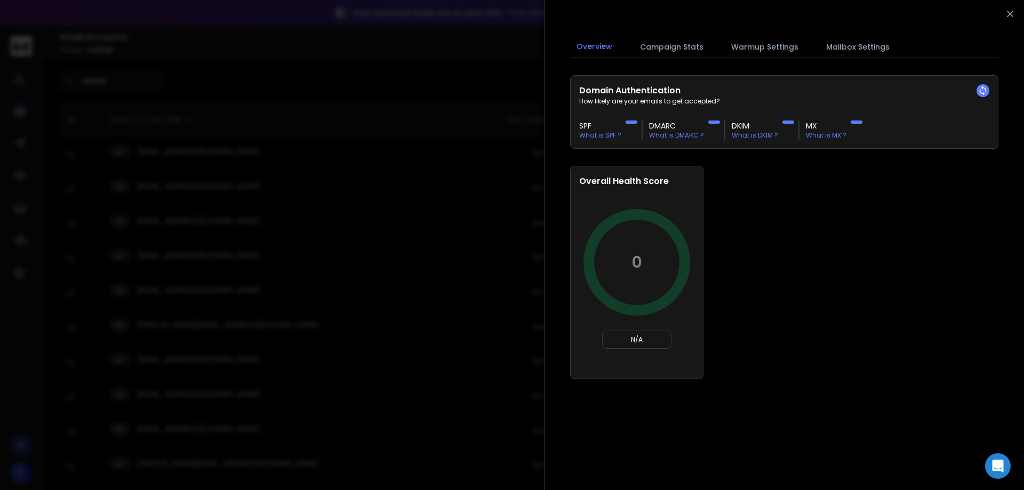
click at [276, 204] on div at bounding box center [512, 245] width 1024 height 490
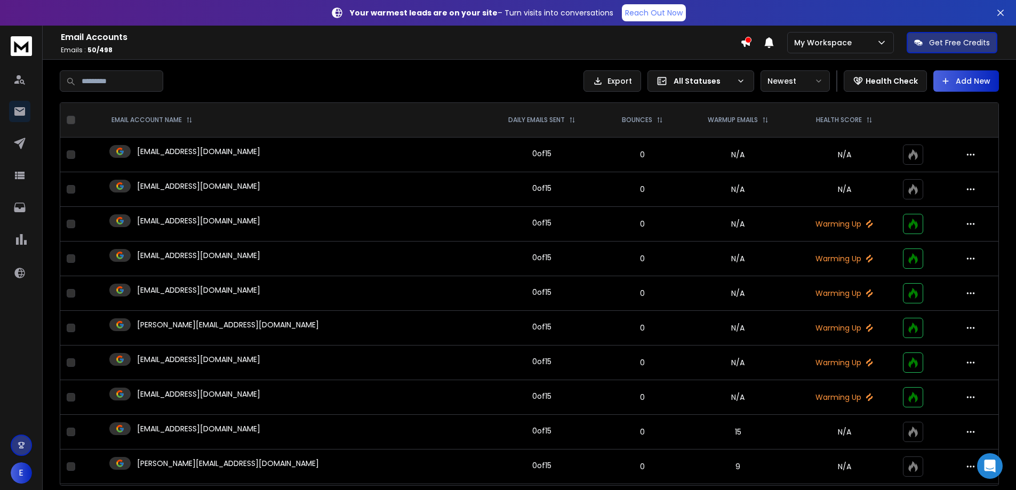
click at [73, 154] on button "button" at bounding box center [71, 154] width 9 height 9
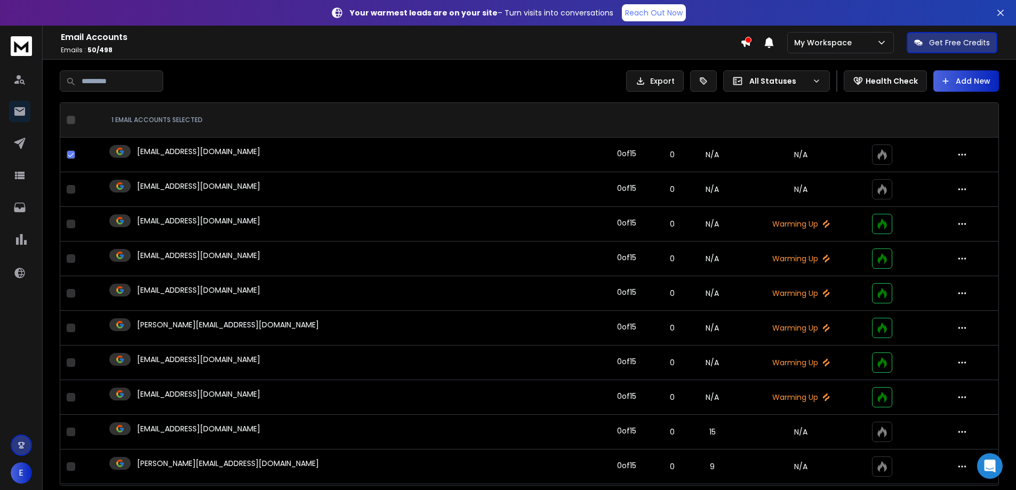
click at [72, 183] on td at bounding box center [81, 189] width 43 height 35
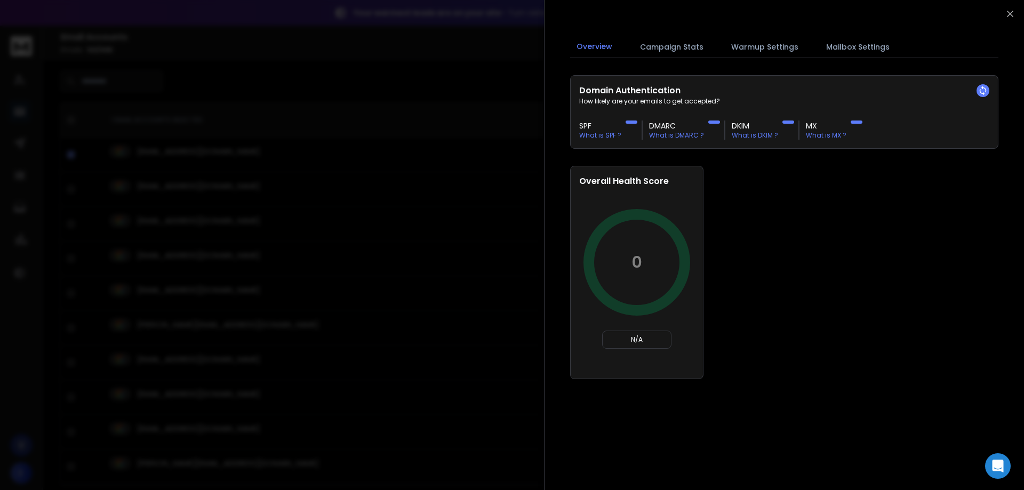
click at [406, 222] on div at bounding box center [512, 245] width 1024 height 490
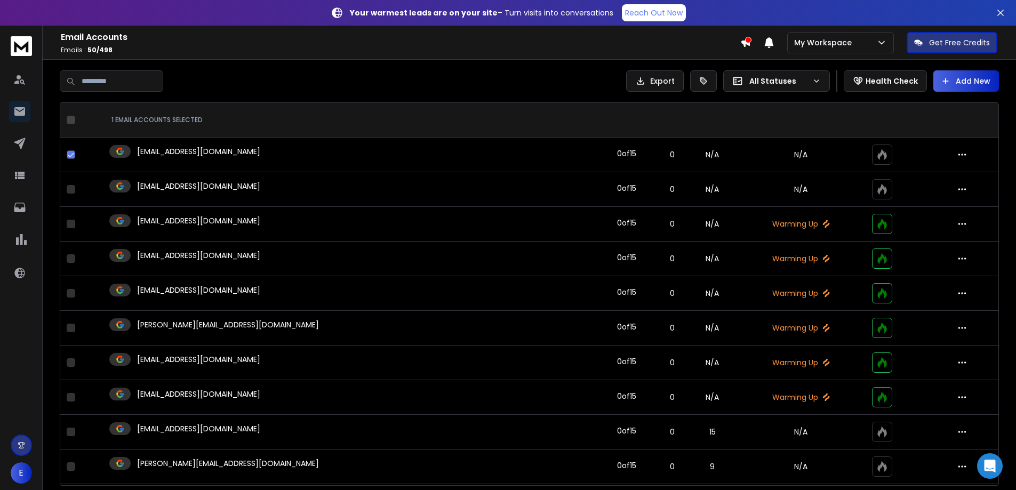
click at [73, 191] on button "button" at bounding box center [71, 189] width 9 height 9
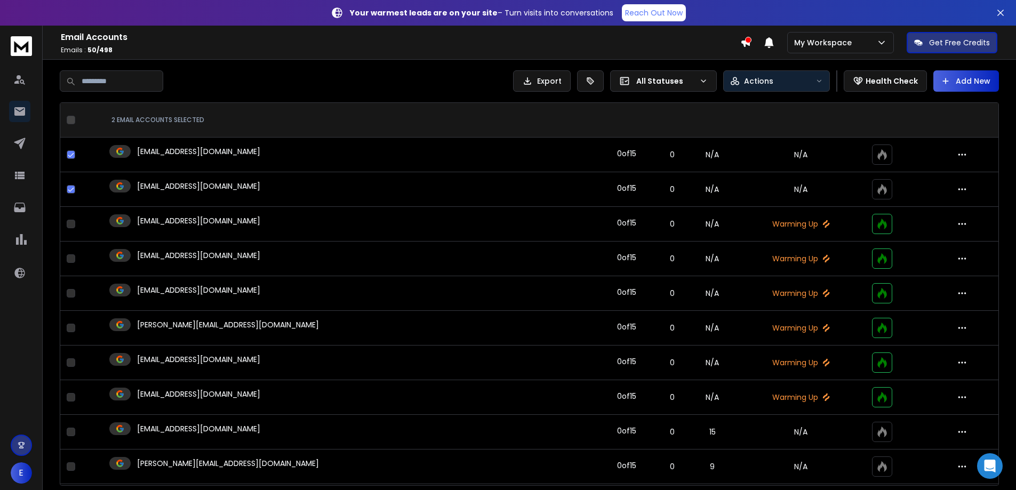
click at [787, 86] on button "Actions" at bounding box center [776, 80] width 107 height 21
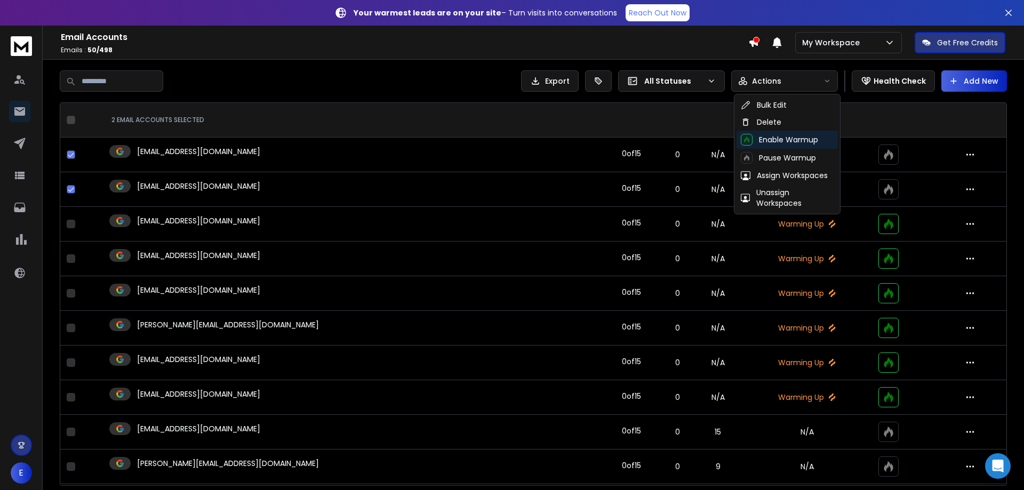
click at [799, 135] on div "Enable Warmup" at bounding box center [778, 140] width 77 height 12
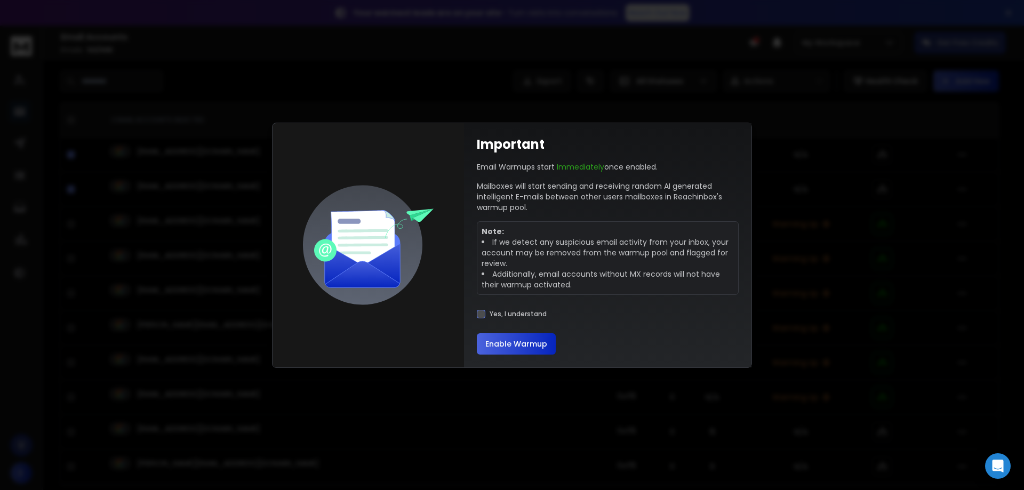
click at [483, 317] on button "Yes, I understand" at bounding box center [481, 314] width 9 height 9
click at [508, 344] on button "Enable Warmup" at bounding box center [516, 343] width 79 height 21
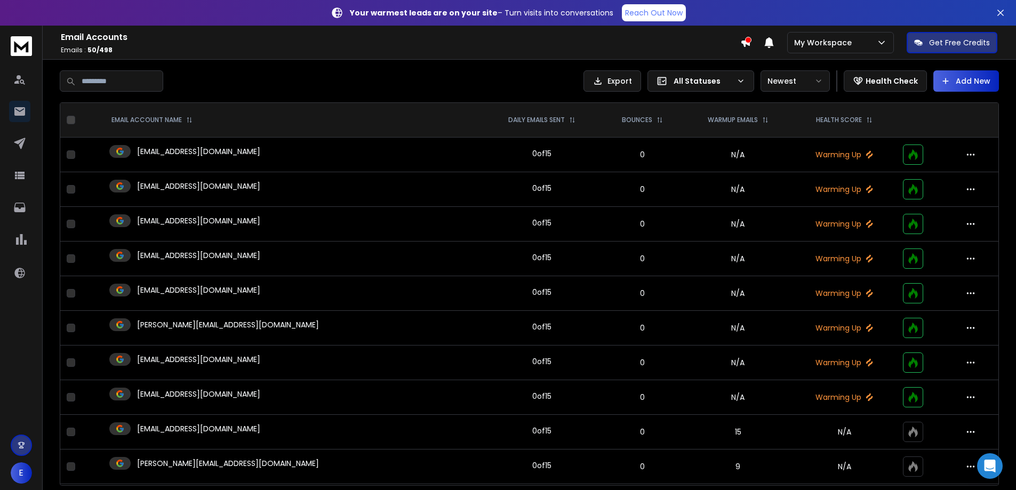
click at [971, 88] on button "Add New" at bounding box center [966, 80] width 66 height 21
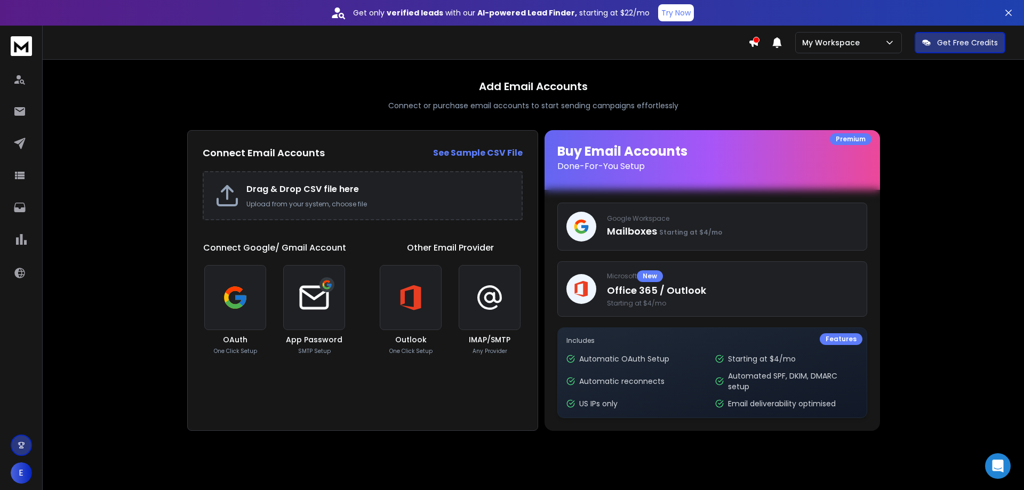
click at [248, 297] on icon at bounding box center [235, 297] width 27 height 32
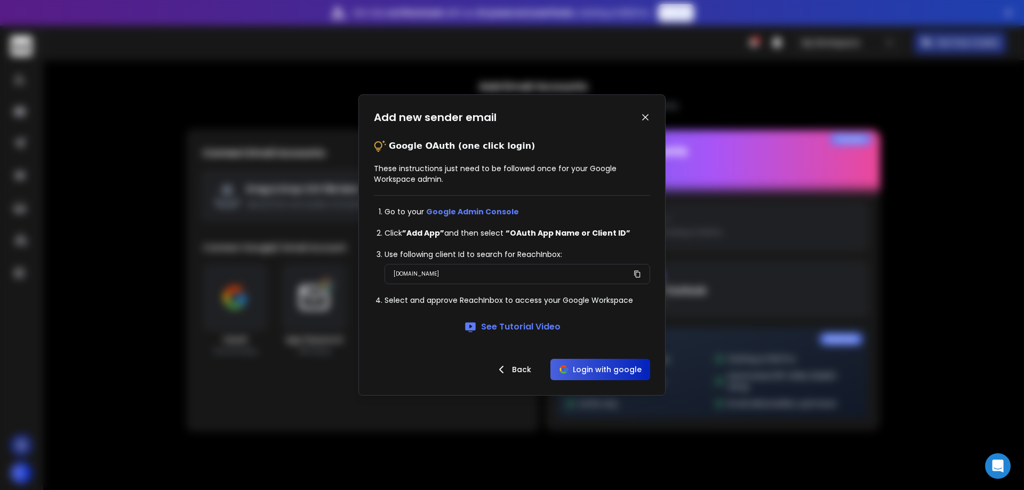
click at [609, 371] on button "Login with google" at bounding box center [600, 369] width 100 height 21
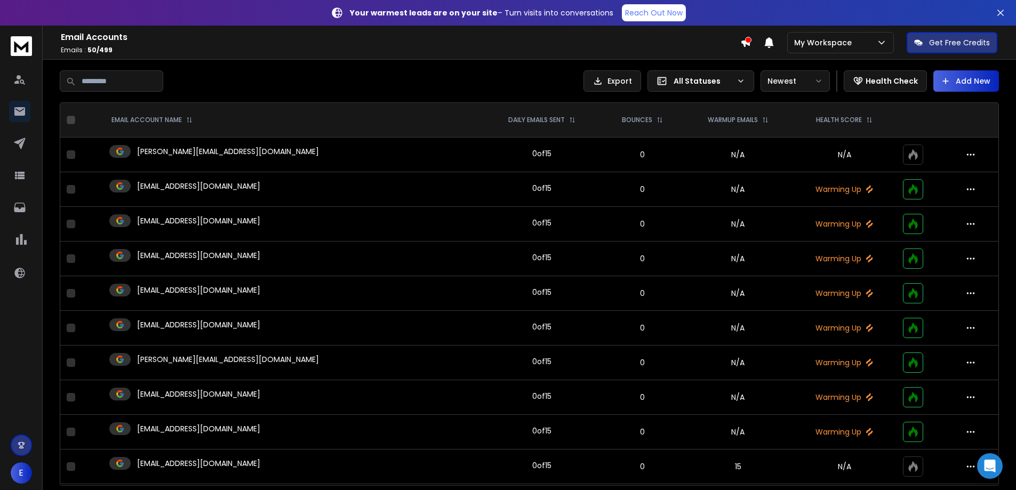
click at [953, 81] on button "Add New" at bounding box center [966, 80] width 66 height 21
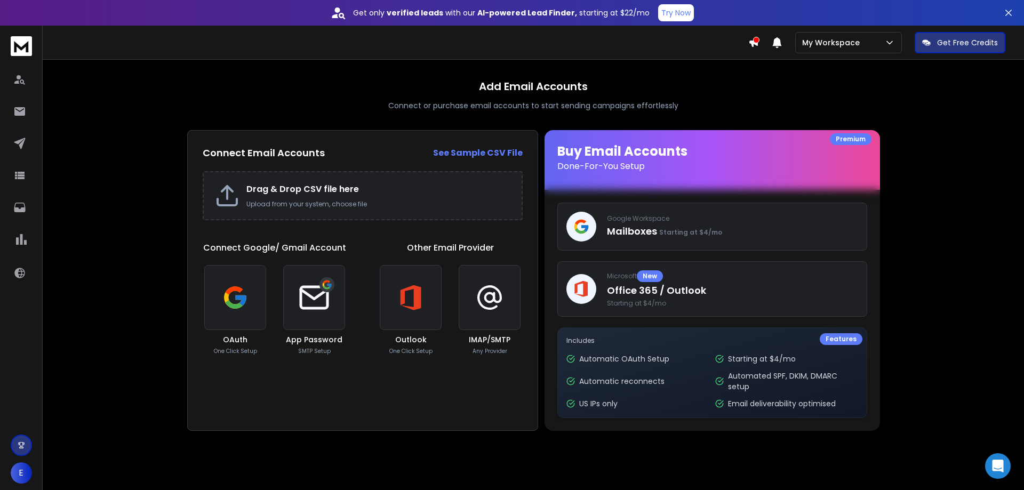
click at [255, 297] on div at bounding box center [235, 297] width 62 height 65
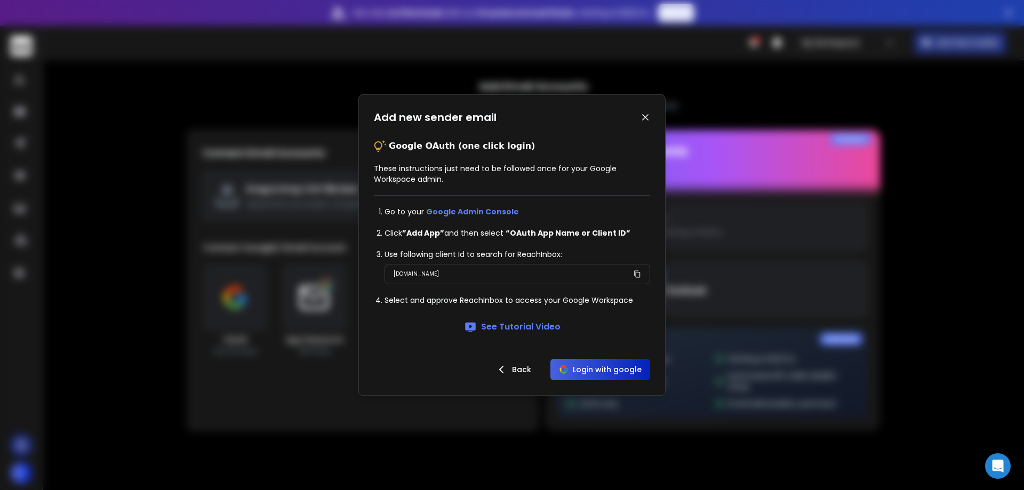
click at [586, 372] on button "Login with google" at bounding box center [600, 369] width 100 height 21
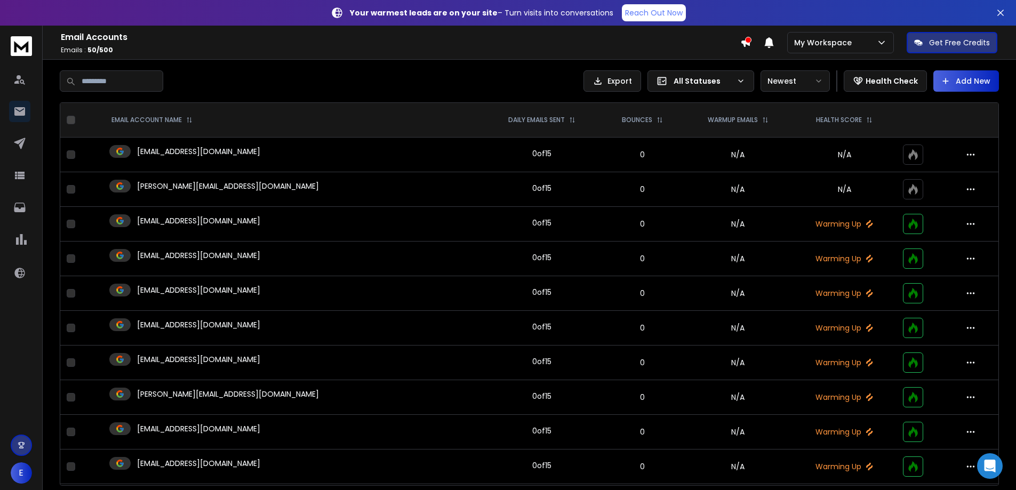
click at [71, 154] on button "button" at bounding box center [71, 154] width 9 height 9
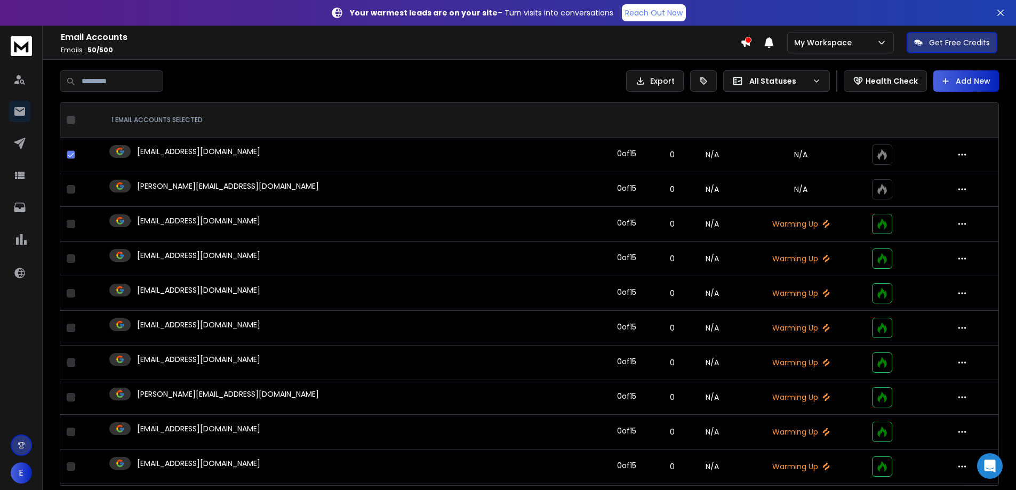
click at [73, 188] on button "button" at bounding box center [71, 189] width 9 height 9
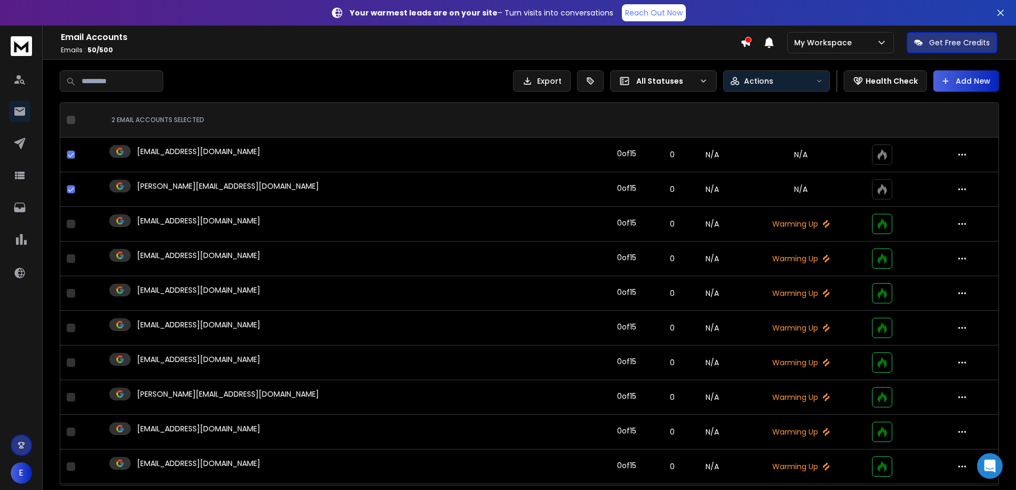
click at [800, 83] on div "Actions" at bounding box center [770, 81] width 81 height 11
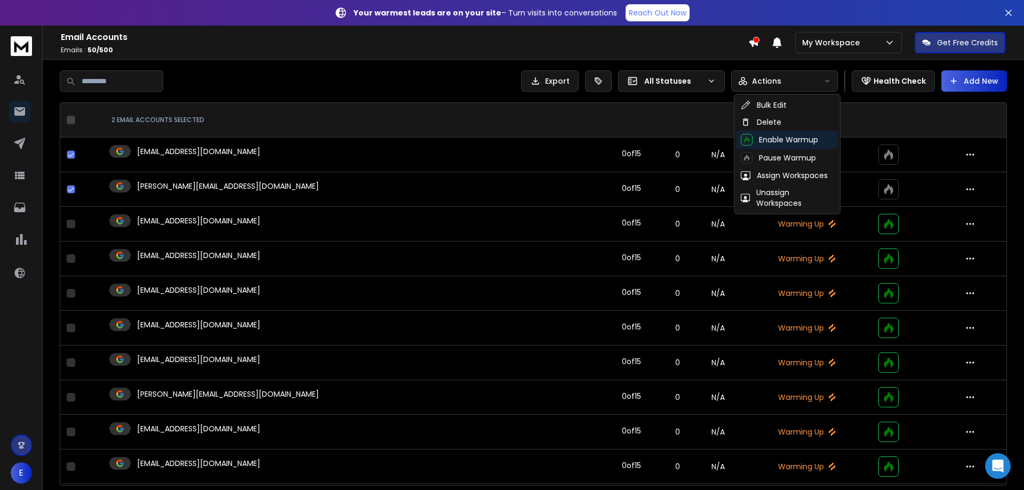
click at [796, 137] on div "Enable Warmup" at bounding box center [778, 140] width 77 height 12
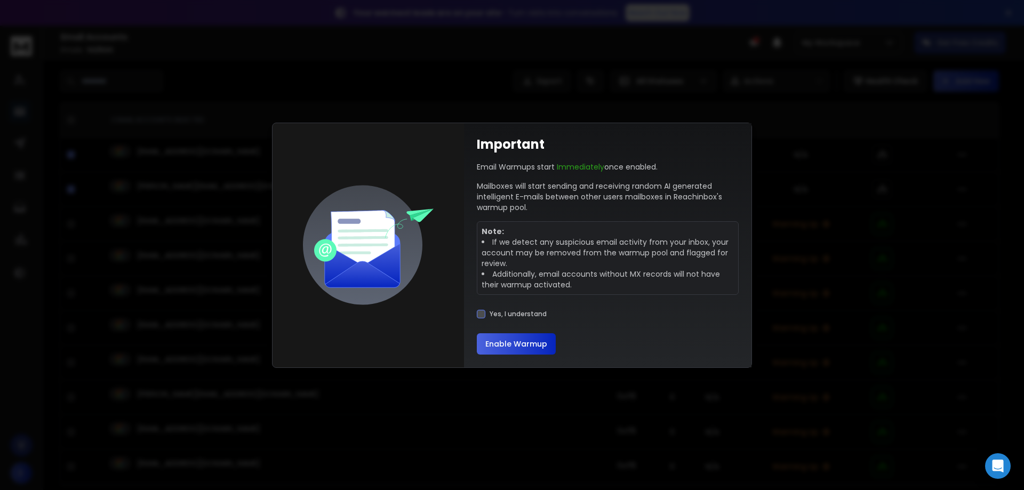
click at [481, 311] on button "Yes, I understand" at bounding box center [481, 314] width 9 height 9
click at [514, 349] on button "Enable Warmup" at bounding box center [516, 343] width 79 height 21
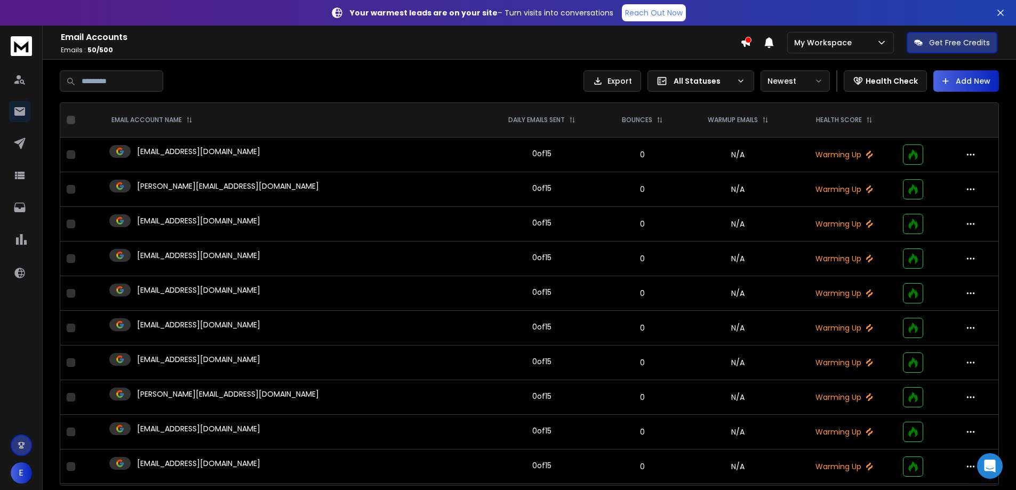
click at [960, 86] on button "Add New" at bounding box center [966, 80] width 66 height 21
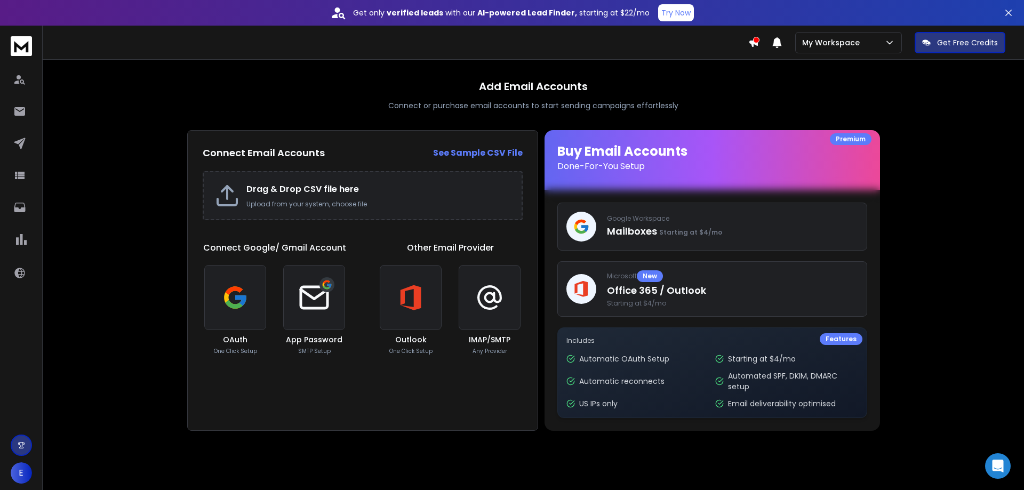
click at [259, 286] on div at bounding box center [235, 297] width 62 height 65
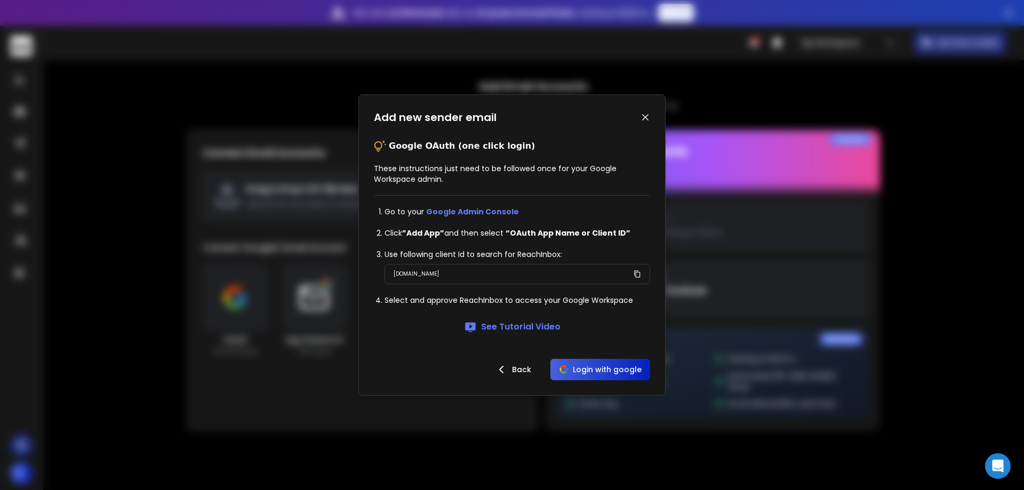
click at [606, 371] on button "Login with google" at bounding box center [600, 369] width 100 height 21
click at [672, 424] on div "Add new sender email Google OAuth (one click login) These instructions just nee…" at bounding box center [512, 245] width 1024 height 490
click at [647, 119] on icon at bounding box center [645, 117] width 6 height 6
